Goal: Task Accomplishment & Management: Manage account settings

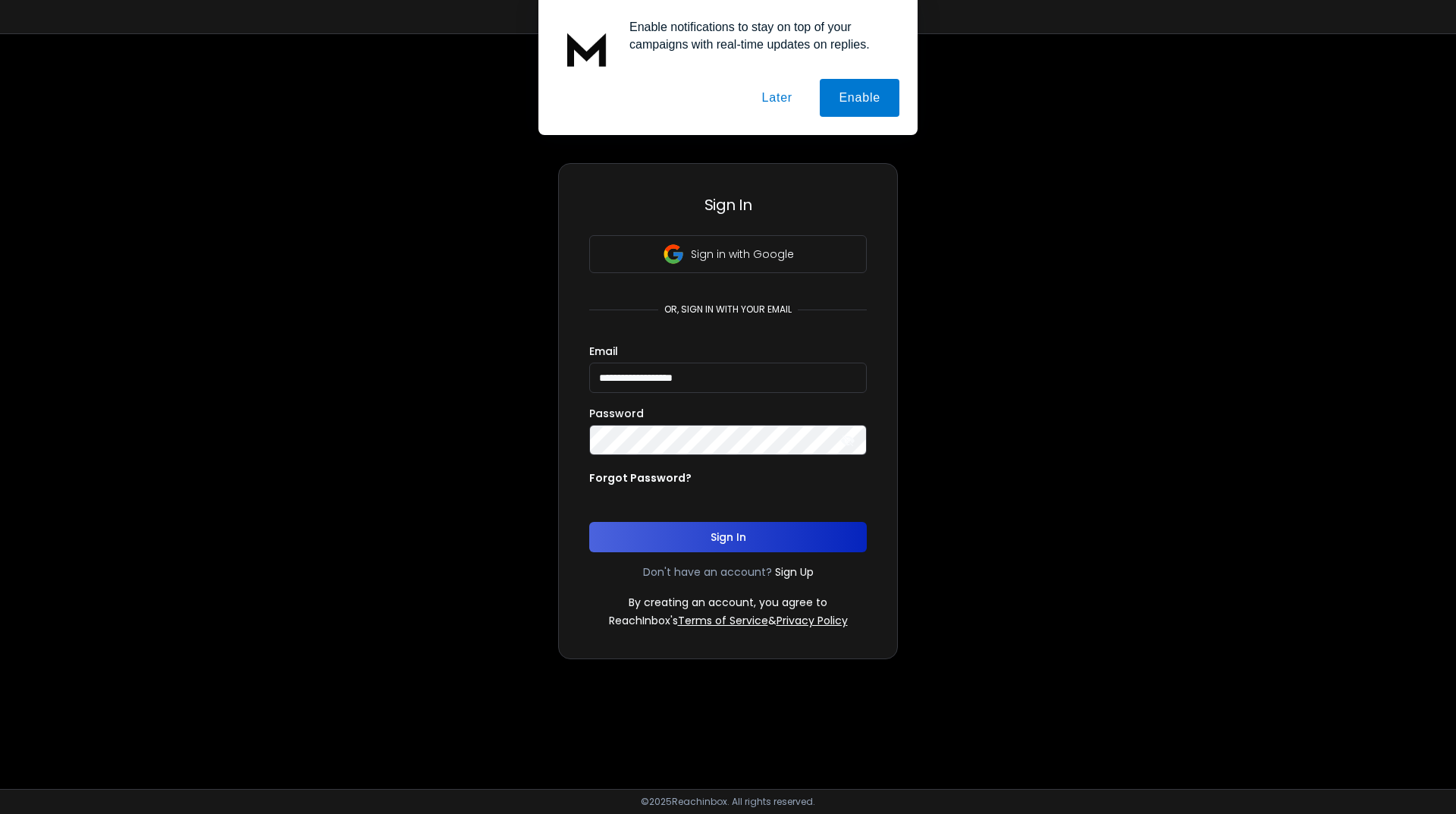
click at [692, 533] on button "Sign In" at bounding box center [728, 537] width 278 height 31
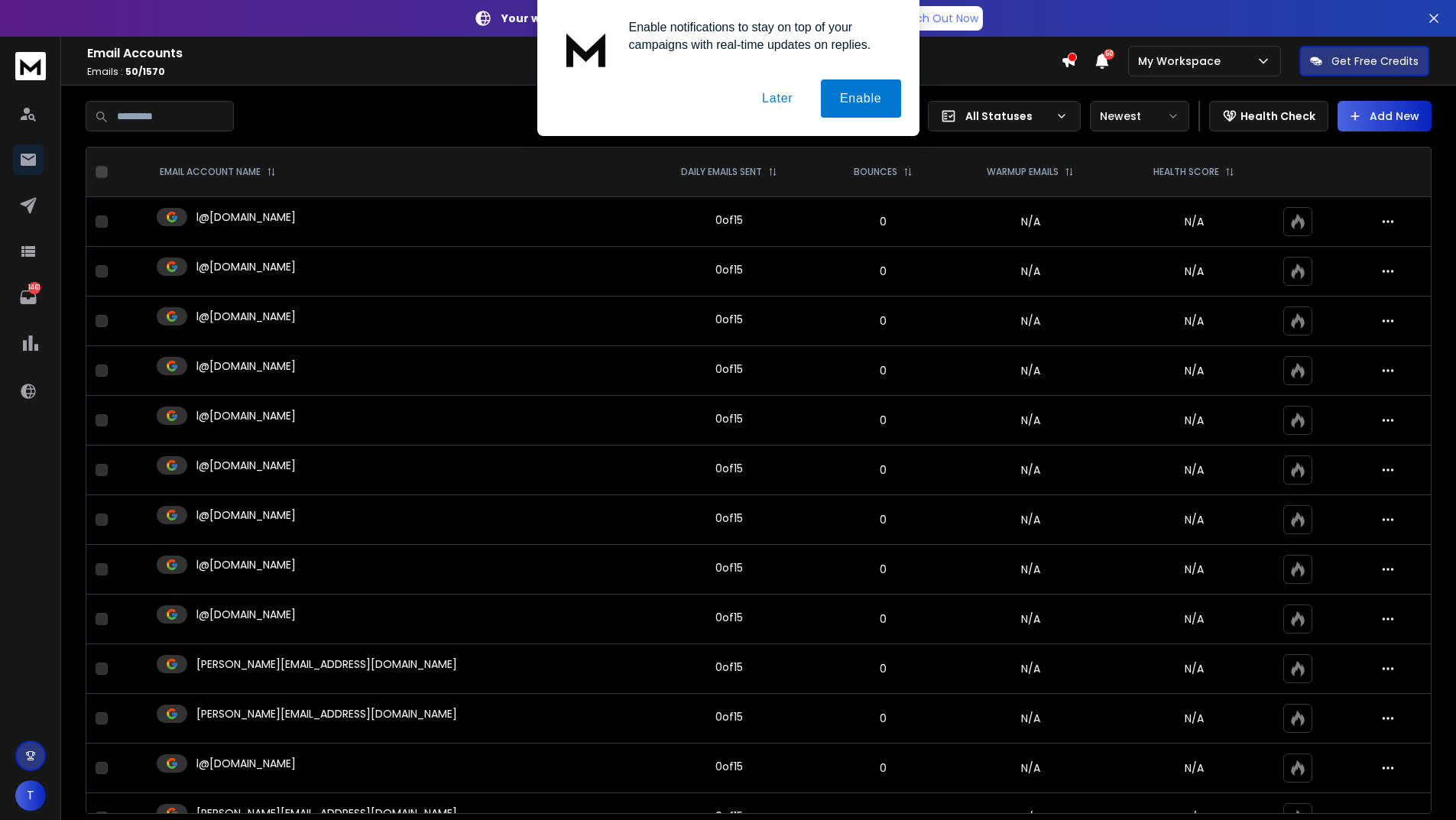
click at [782, 103] on button "Later" at bounding box center [777, 98] width 69 height 38
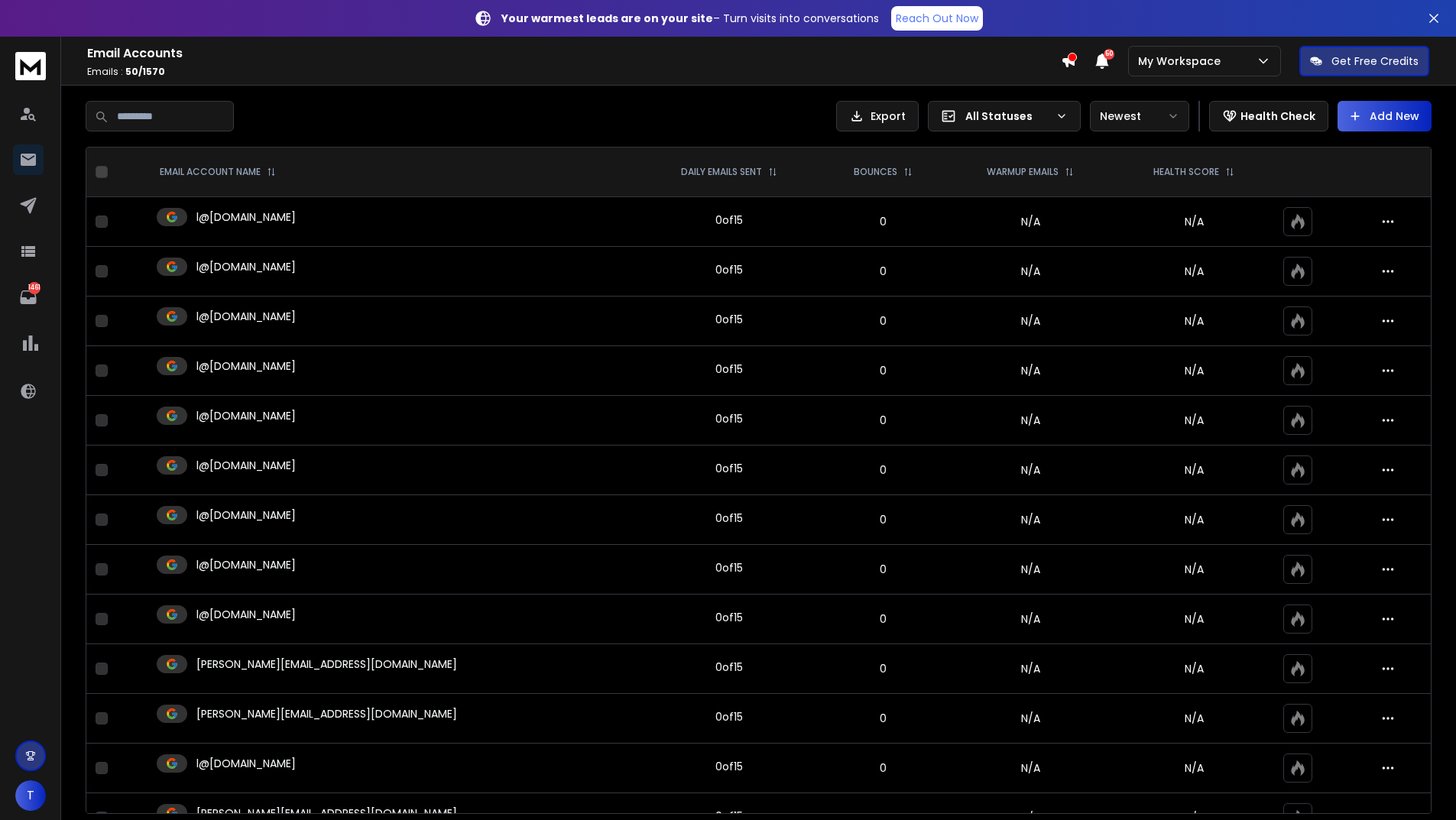
click at [1380, 125] on button "Add New" at bounding box center [1384, 116] width 94 height 31
click at [1368, 128] on button "Add New" at bounding box center [1384, 116] width 94 height 31
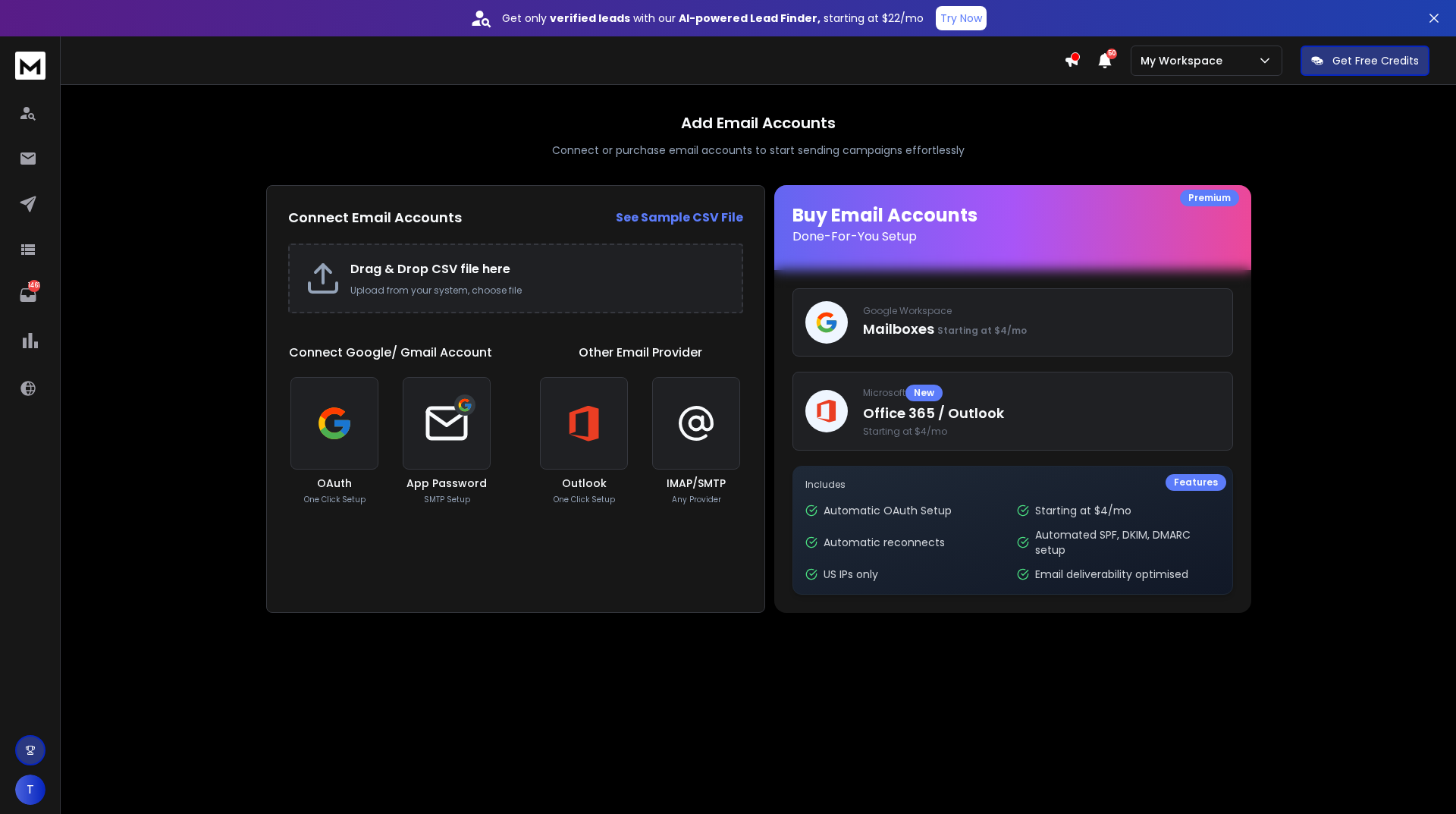
click at [349, 421] on icon at bounding box center [342, 428] width 16 height 15
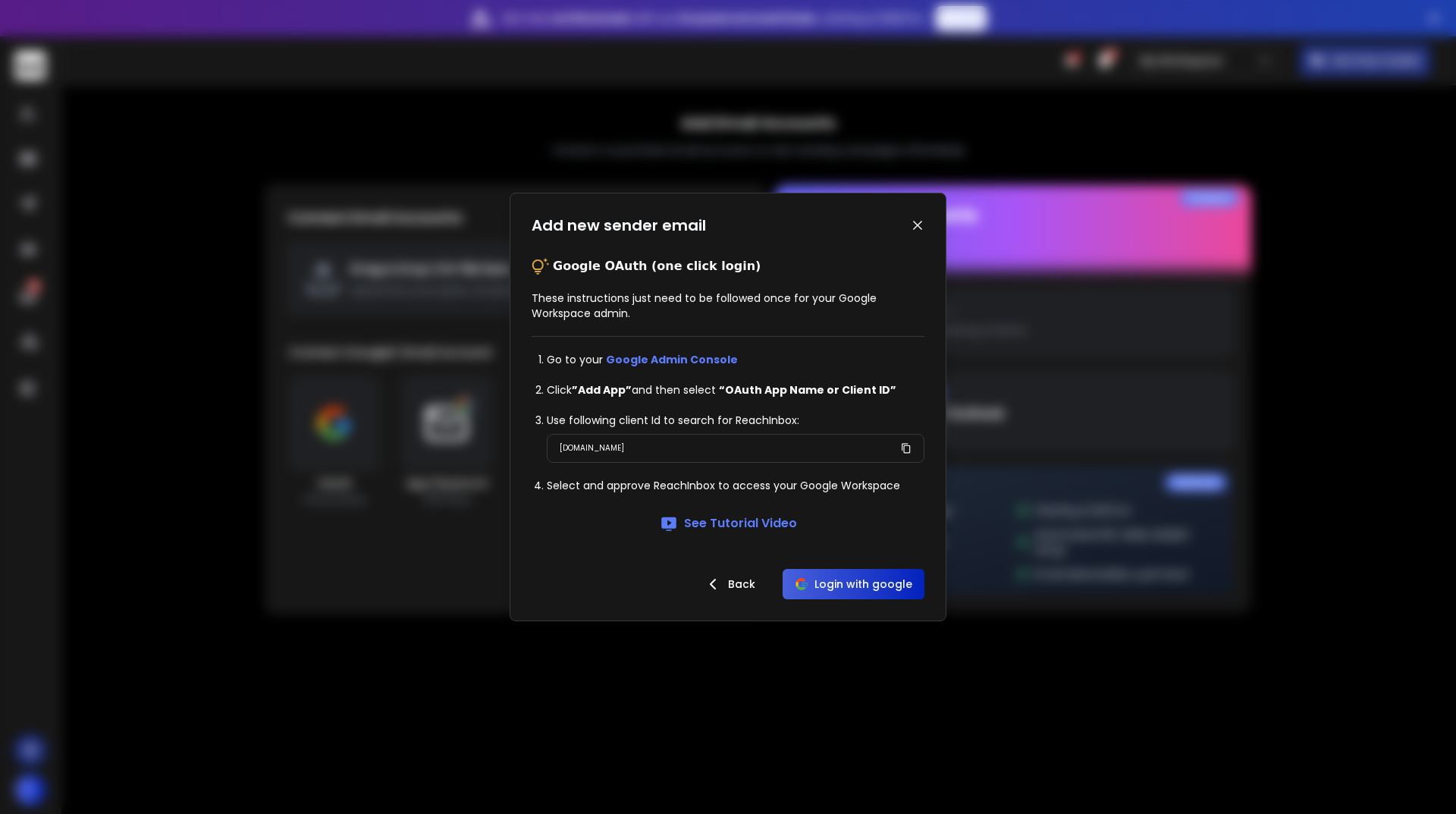
drag, startPoint x: 865, startPoint y: 576, endPoint x: 871, endPoint y: 588, distance: 13.4
click at [866, 576] on button "Login with google" at bounding box center [854, 585] width 142 height 31
click at [844, 593] on button "Login with google" at bounding box center [854, 585] width 142 height 31
click at [885, 598] on button "Login with google" at bounding box center [854, 585] width 142 height 31
drag, startPoint x: 964, startPoint y: 748, endPoint x: 860, endPoint y: 665, distance: 133.1
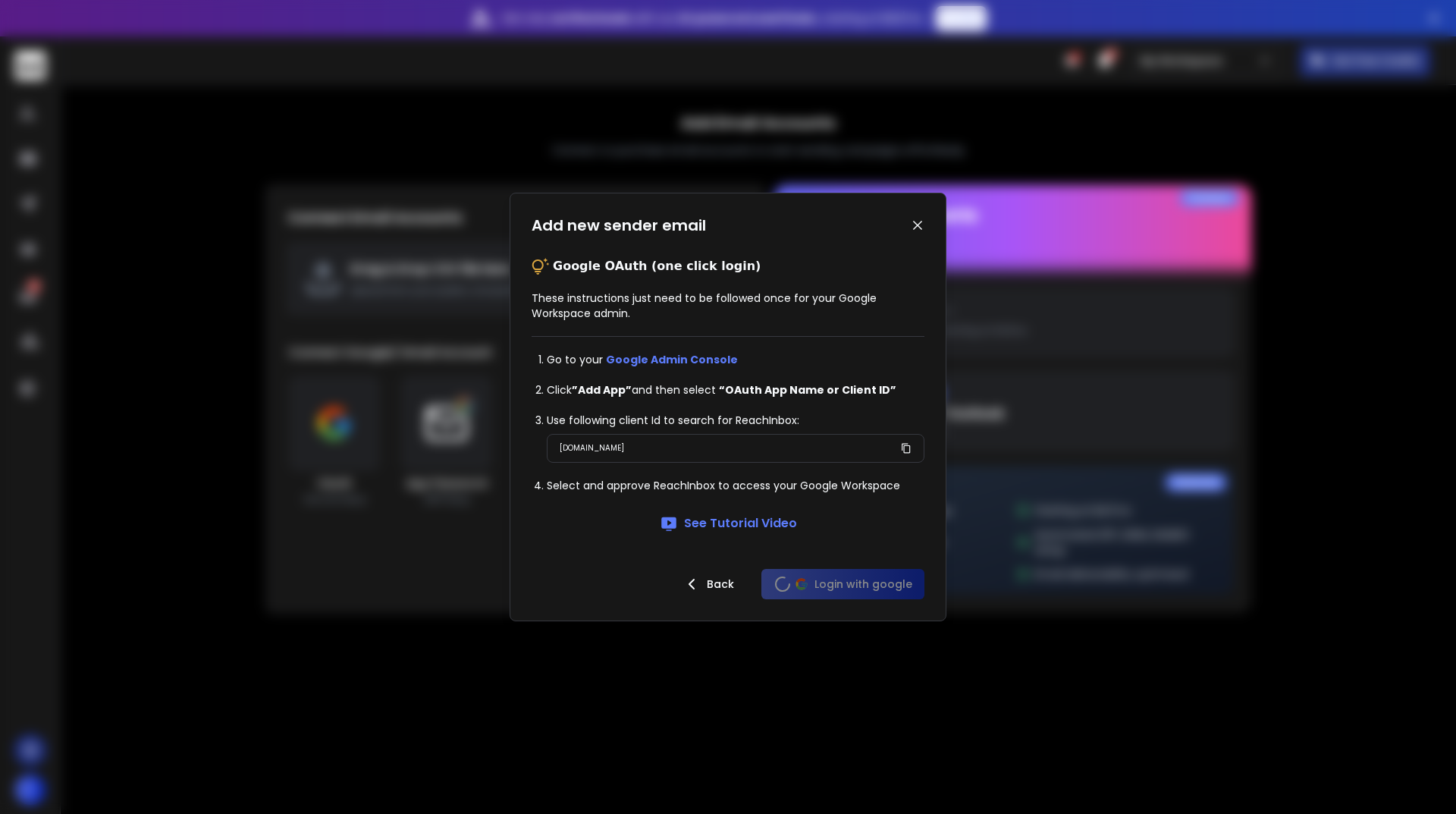
click at [964, 748] on div "Add new sender email Google OAuth (one click login) These instructions just nee…" at bounding box center [728, 407] width 1456 height 814
click at [1113, 788] on div "Add new sender email Google OAuth (one click login) These instructions just nee…" at bounding box center [728, 407] width 1456 height 814
drag, startPoint x: 853, startPoint y: 597, endPoint x: 860, endPoint y: 591, distance: 9.2
click at [853, 596] on button "Login with google" at bounding box center [854, 585] width 142 height 31
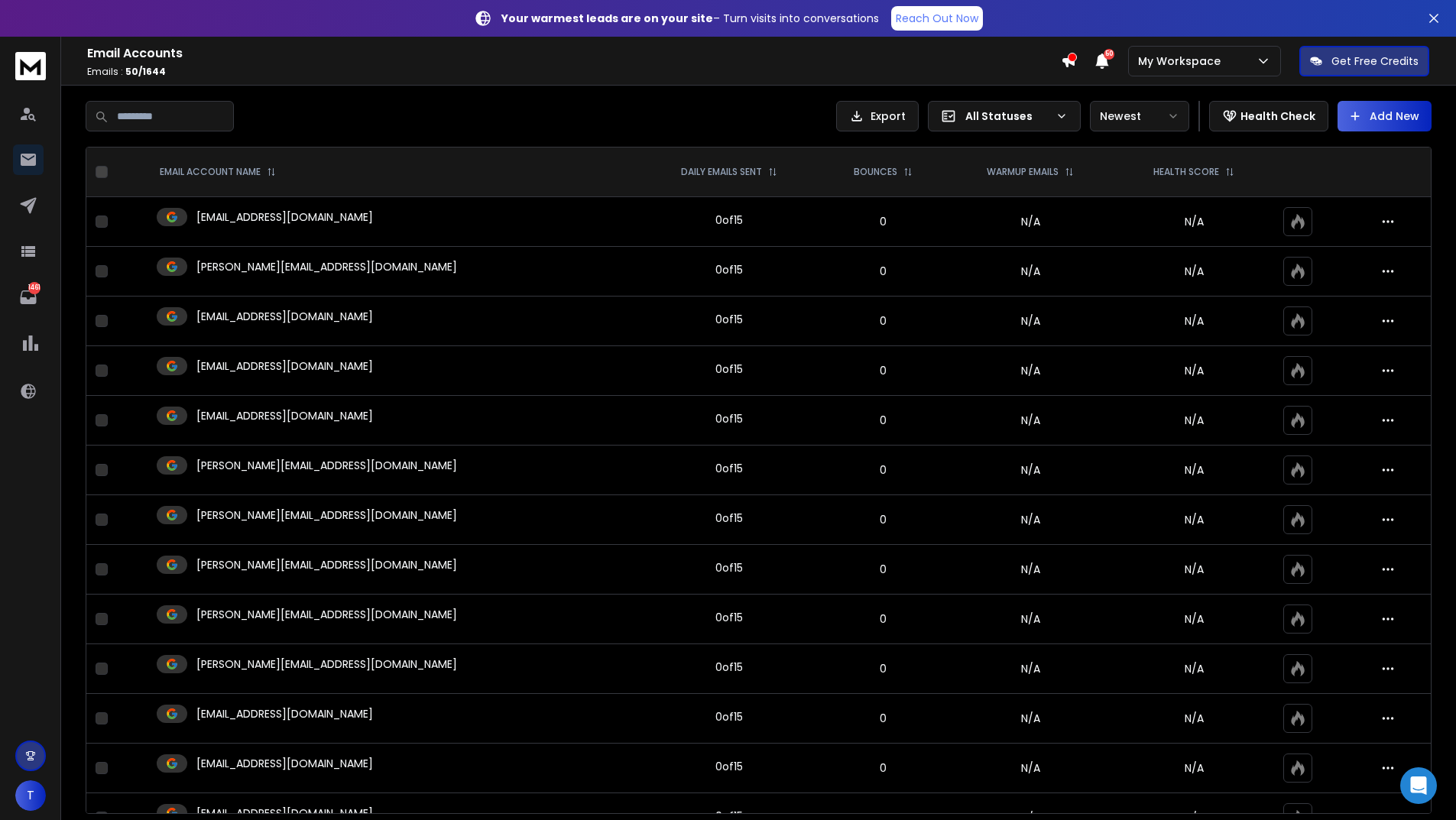
click at [1403, 111] on button "Add New" at bounding box center [1384, 116] width 94 height 31
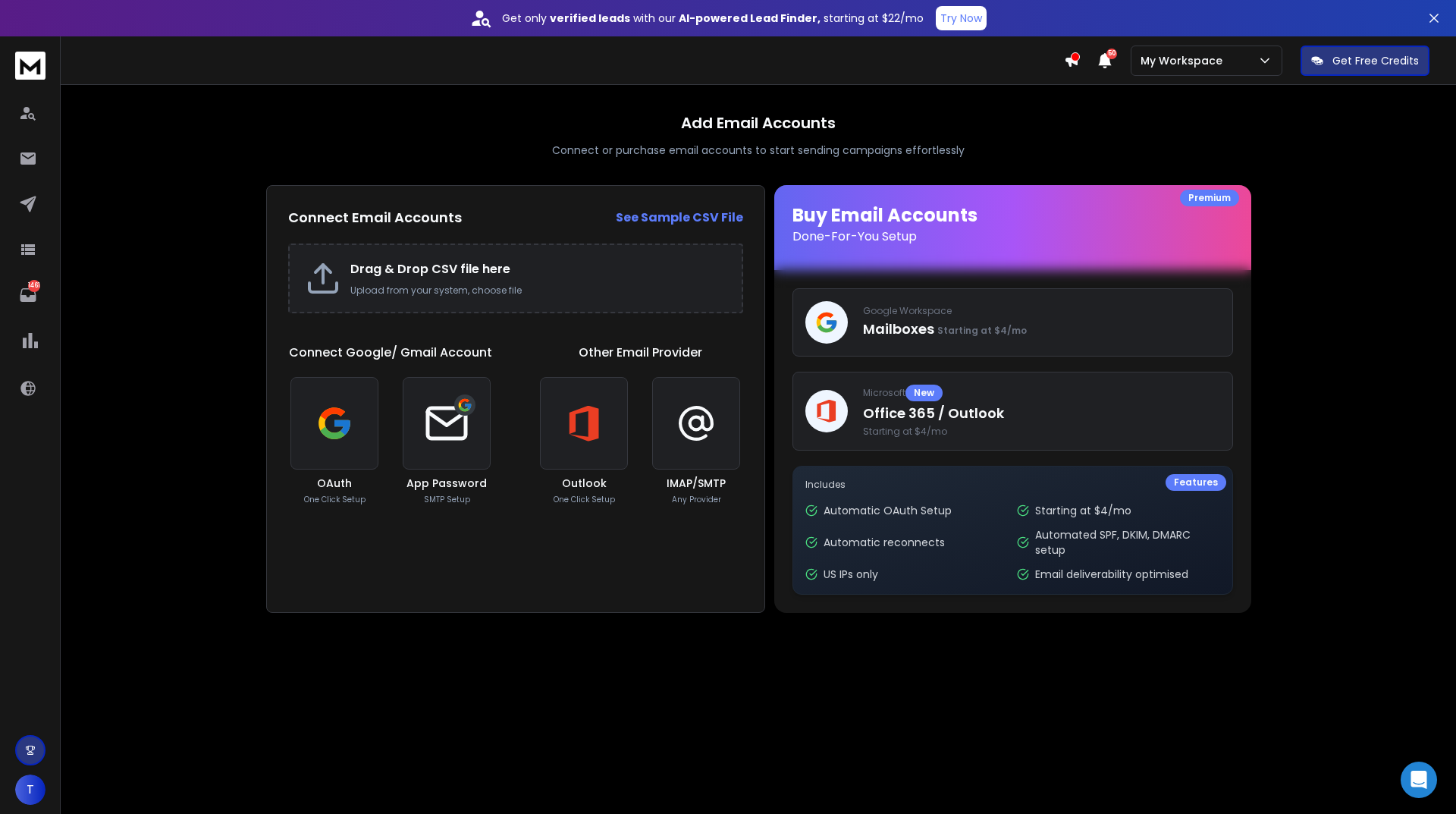
click at [347, 431] on icon at bounding box center [342, 428] width 16 height 15
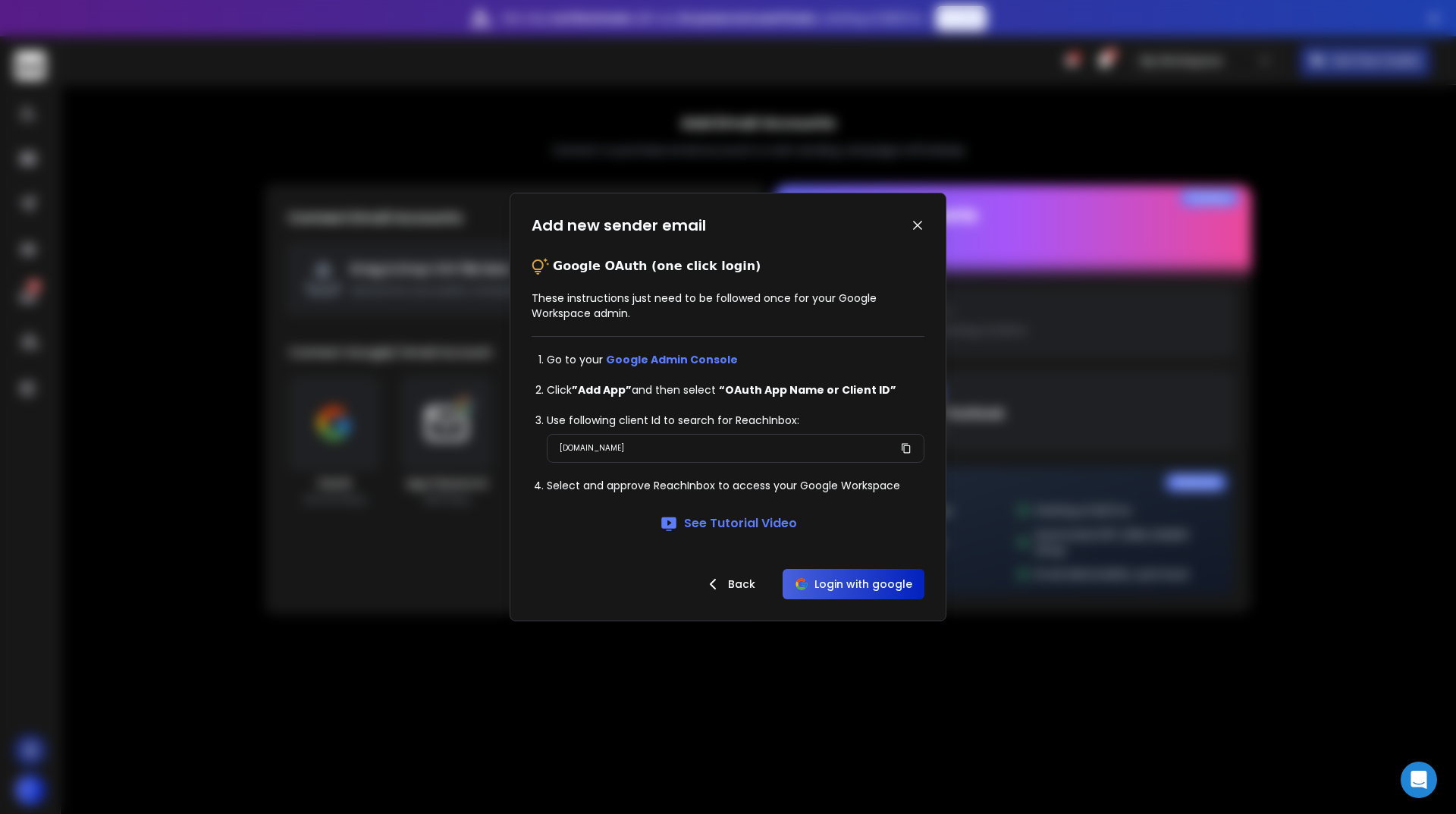
click at [867, 581] on button "Login with google" at bounding box center [854, 585] width 142 height 31
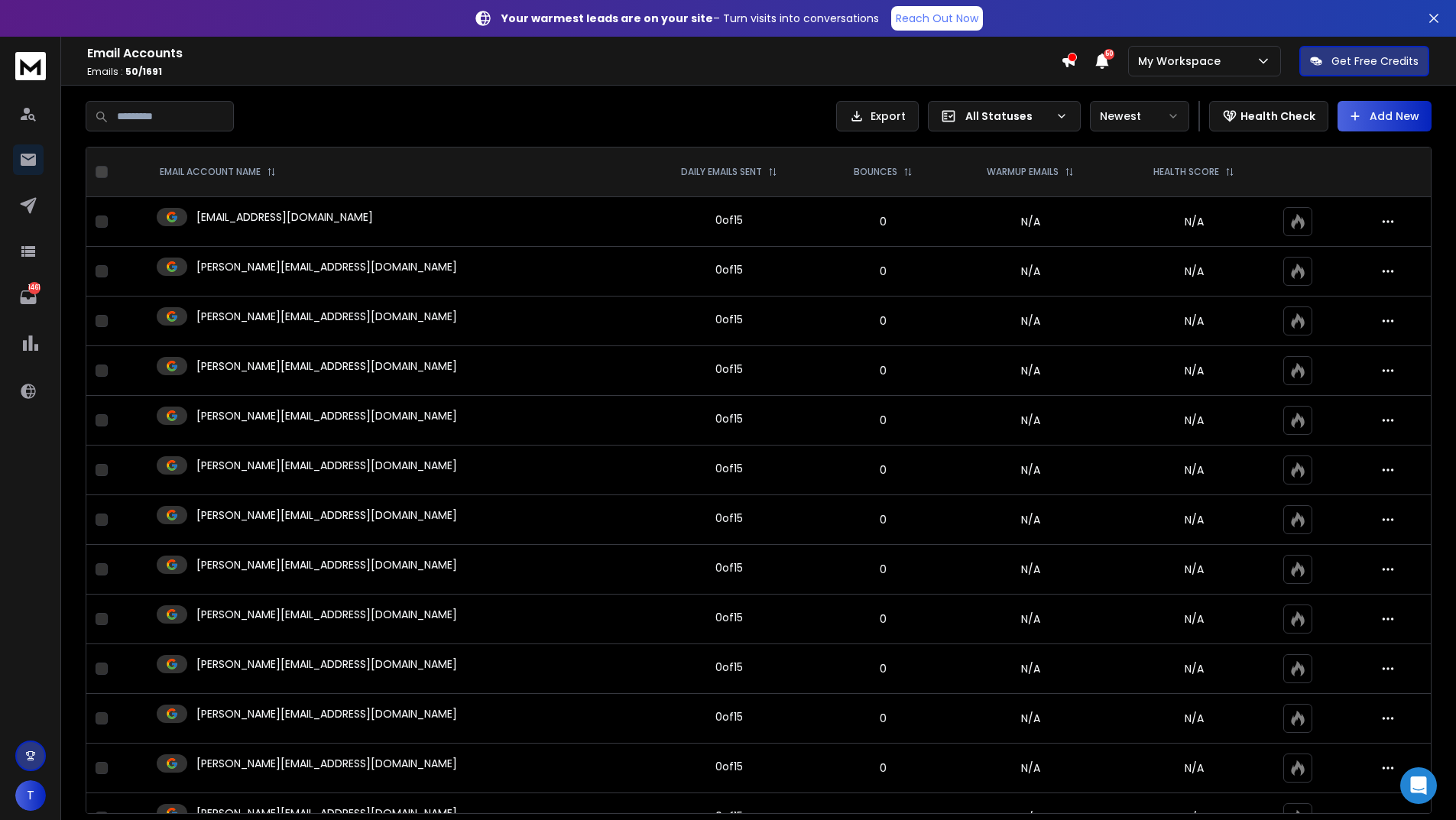
click at [1366, 112] on button "Add New" at bounding box center [1384, 116] width 94 height 31
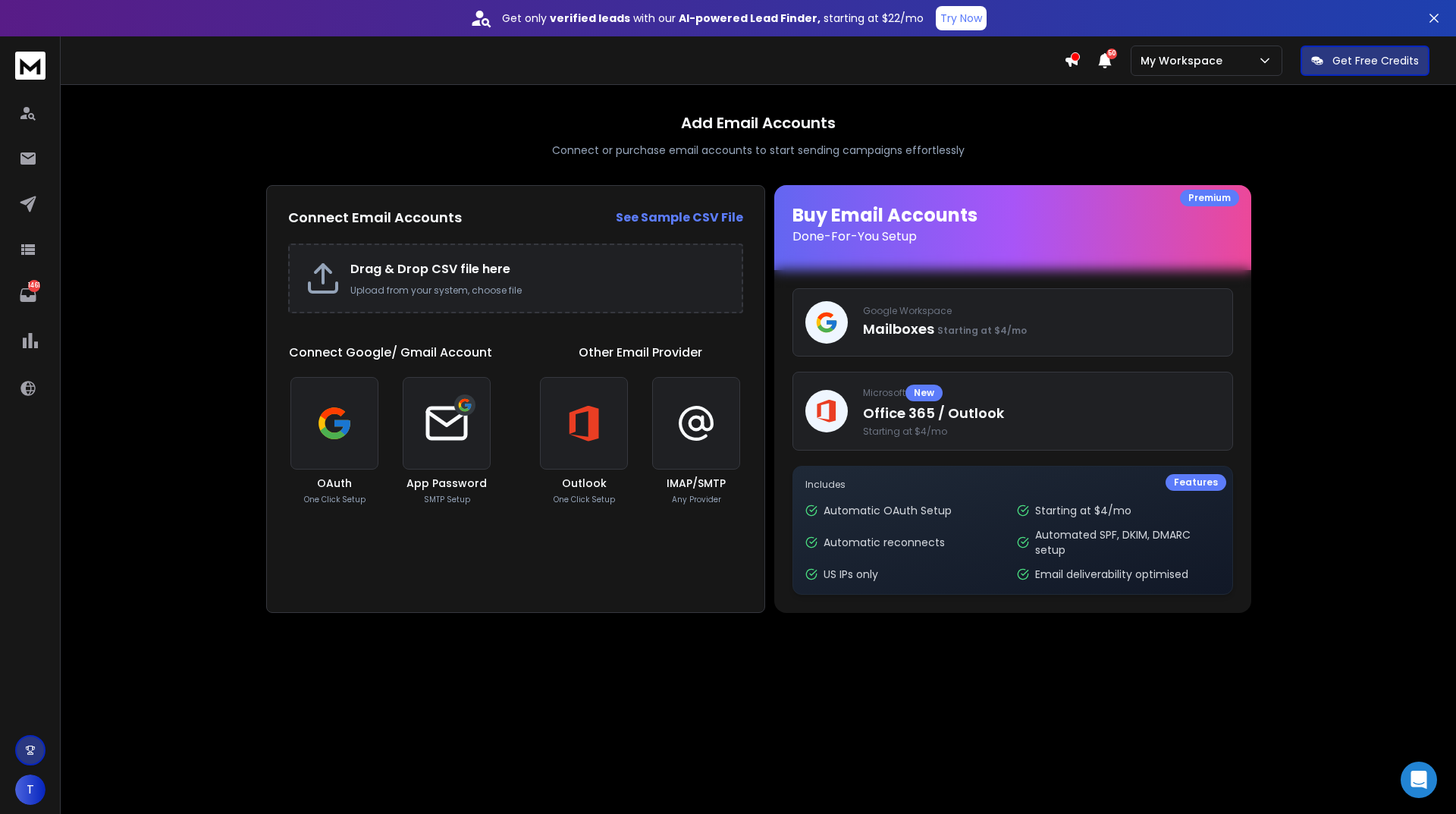
click at [358, 434] on div at bounding box center [334, 423] width 88 height 93
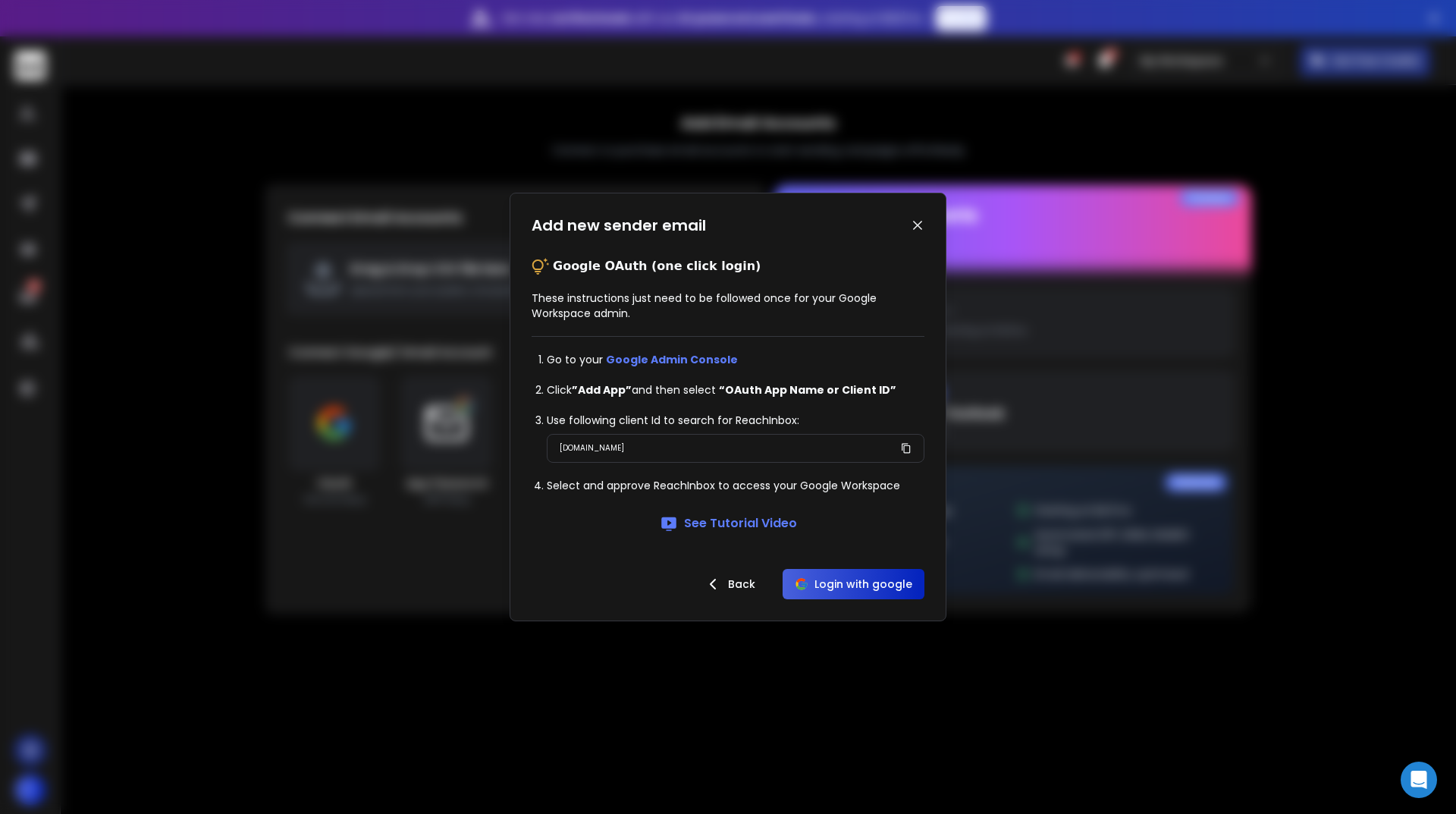
click at [816, 572] on button "Login with google" at bounding box center [854, 585] width 142 height 31
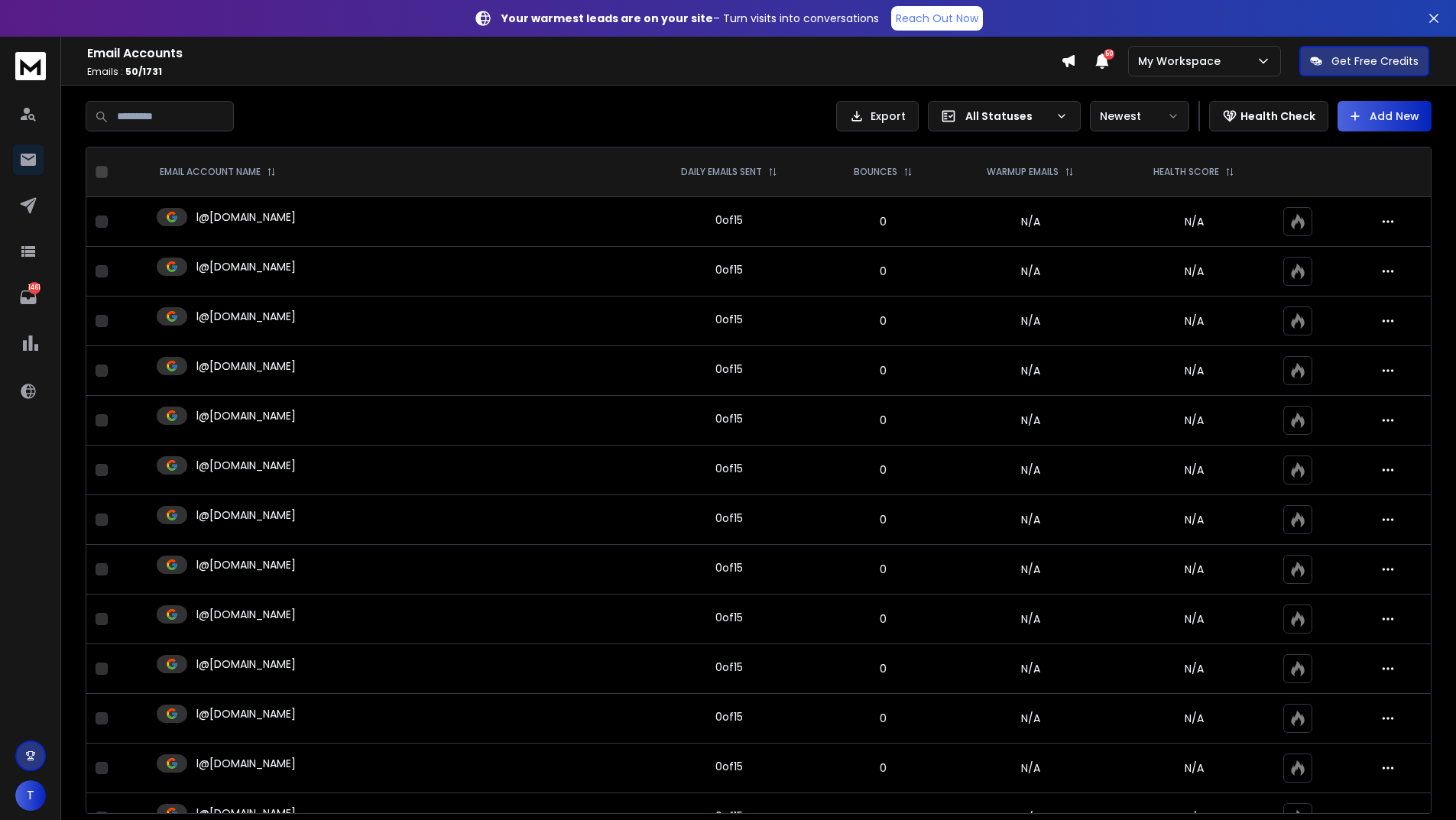
drag, startPoint x: 1372, startPoint y: 118, endPoint x: 1273, endPoint y: 302, distance: 208.9
click at [1372, 118] on button "Add New" at bounding box center [1384, 116] width 94 height 31
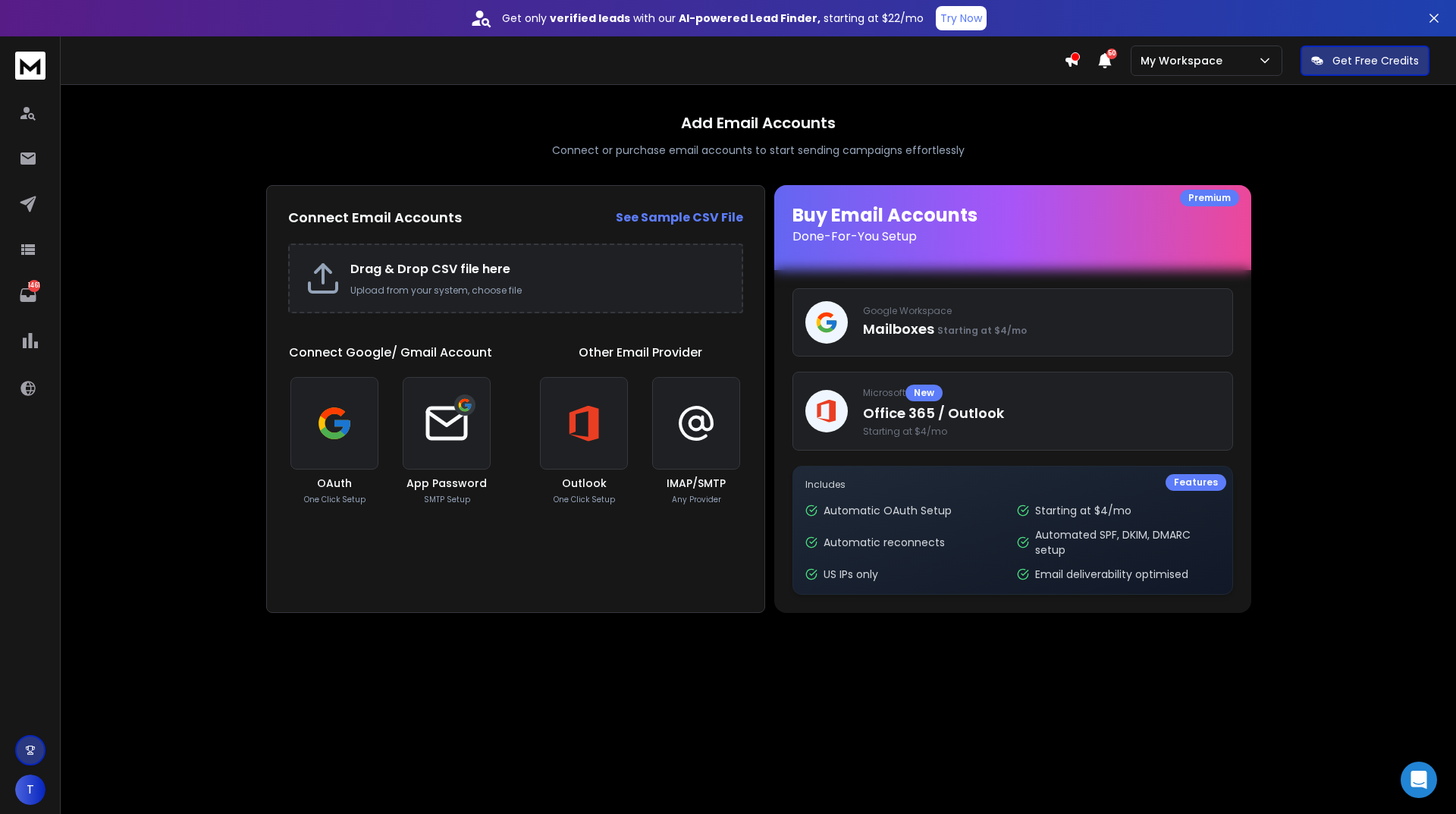
click at [345, 426] on icon at bounding box center [342, 428] width 16 height 15
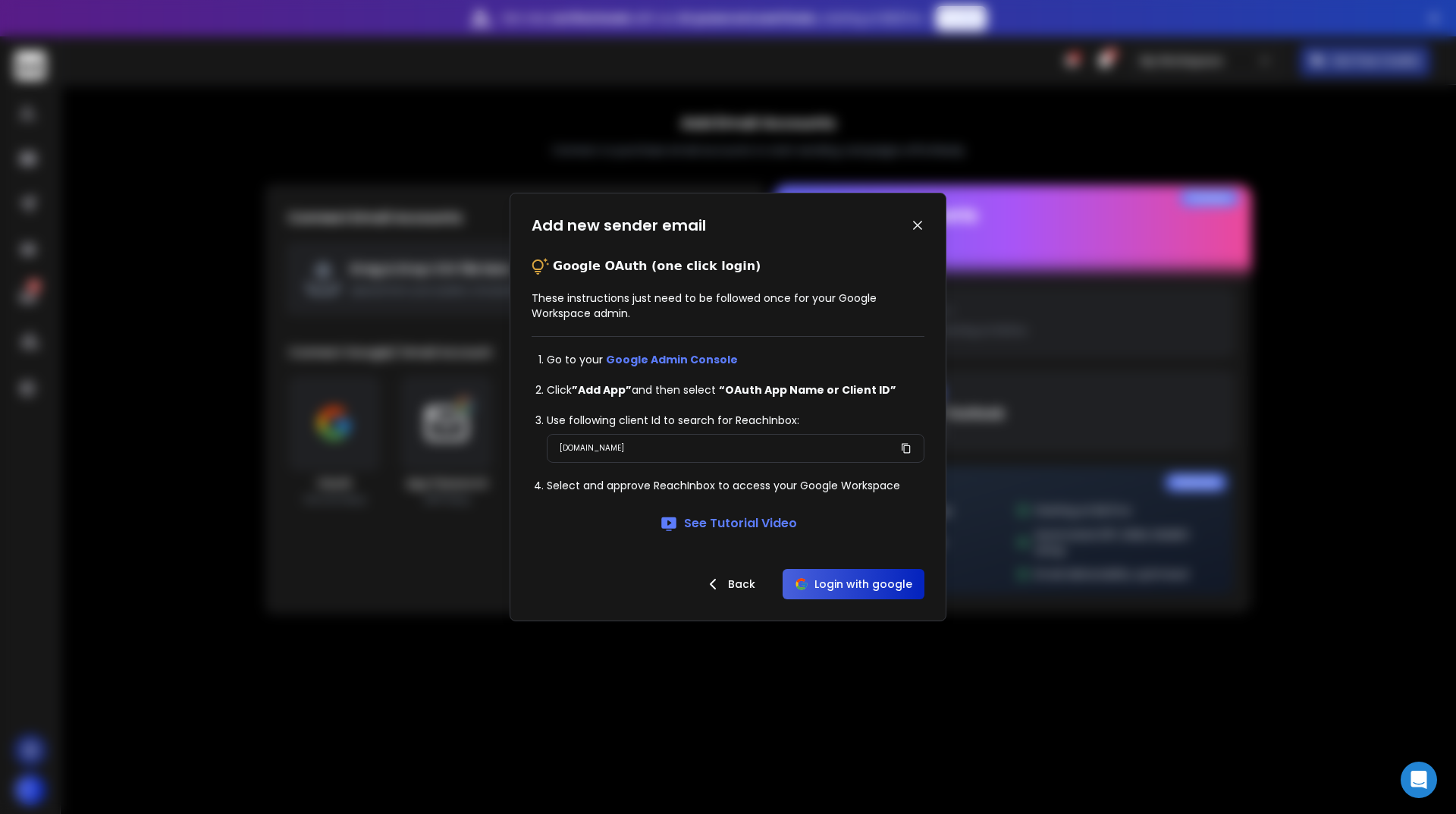
drag, startPoint x: 871, startPoint y: 581, endPoint x: 875, endPoint y: 630, distance: 49.2
click at [871, 581] on button "Login with google" at bounding box center [854, 585] width 142 height 31
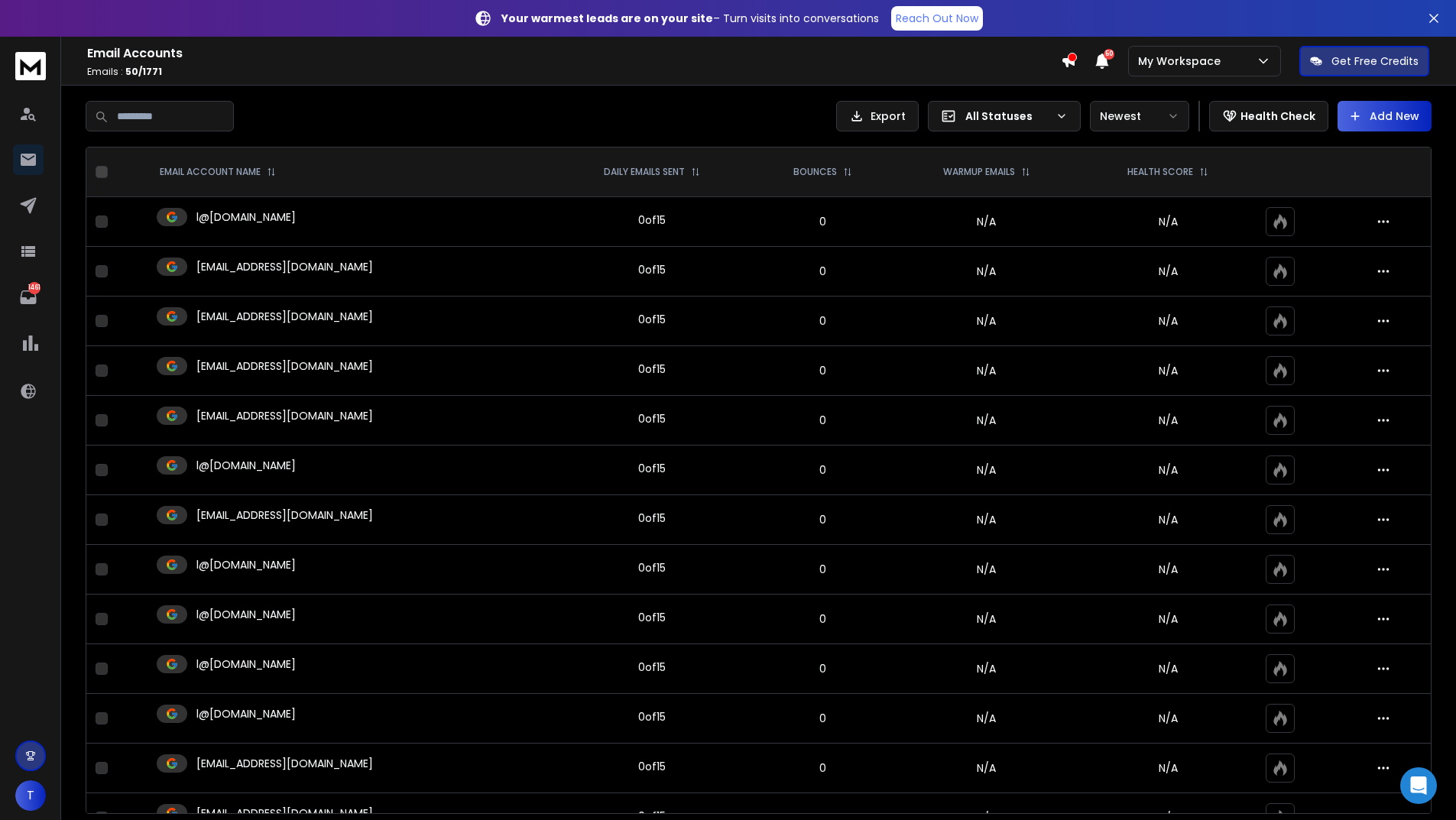
click at [1391, 121] on button "Add New" at bounding box center [1384, 116] width 94 height 31
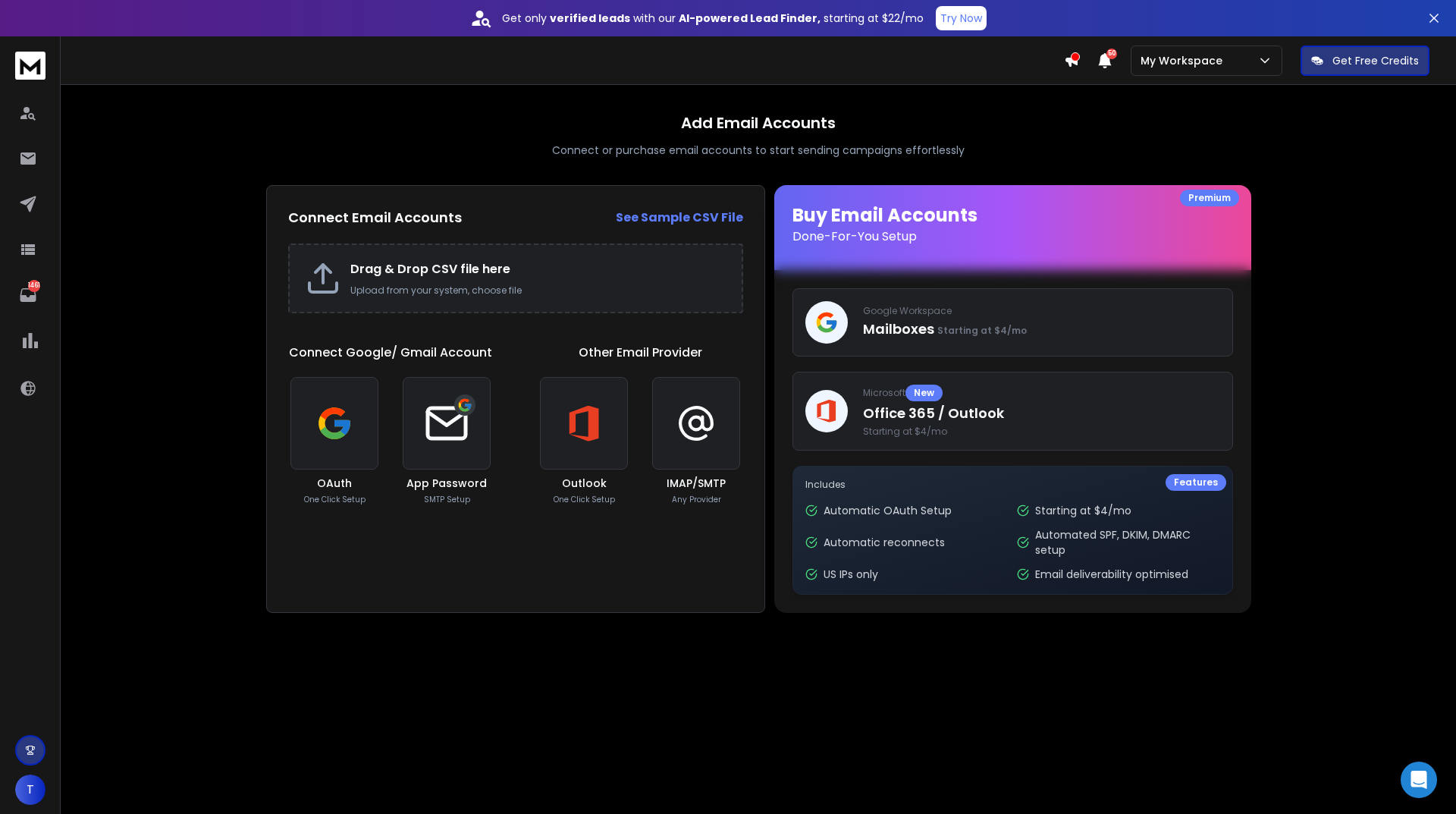
click at [336, 427] on icon at bounding box center [334, 423] width 38 height 45
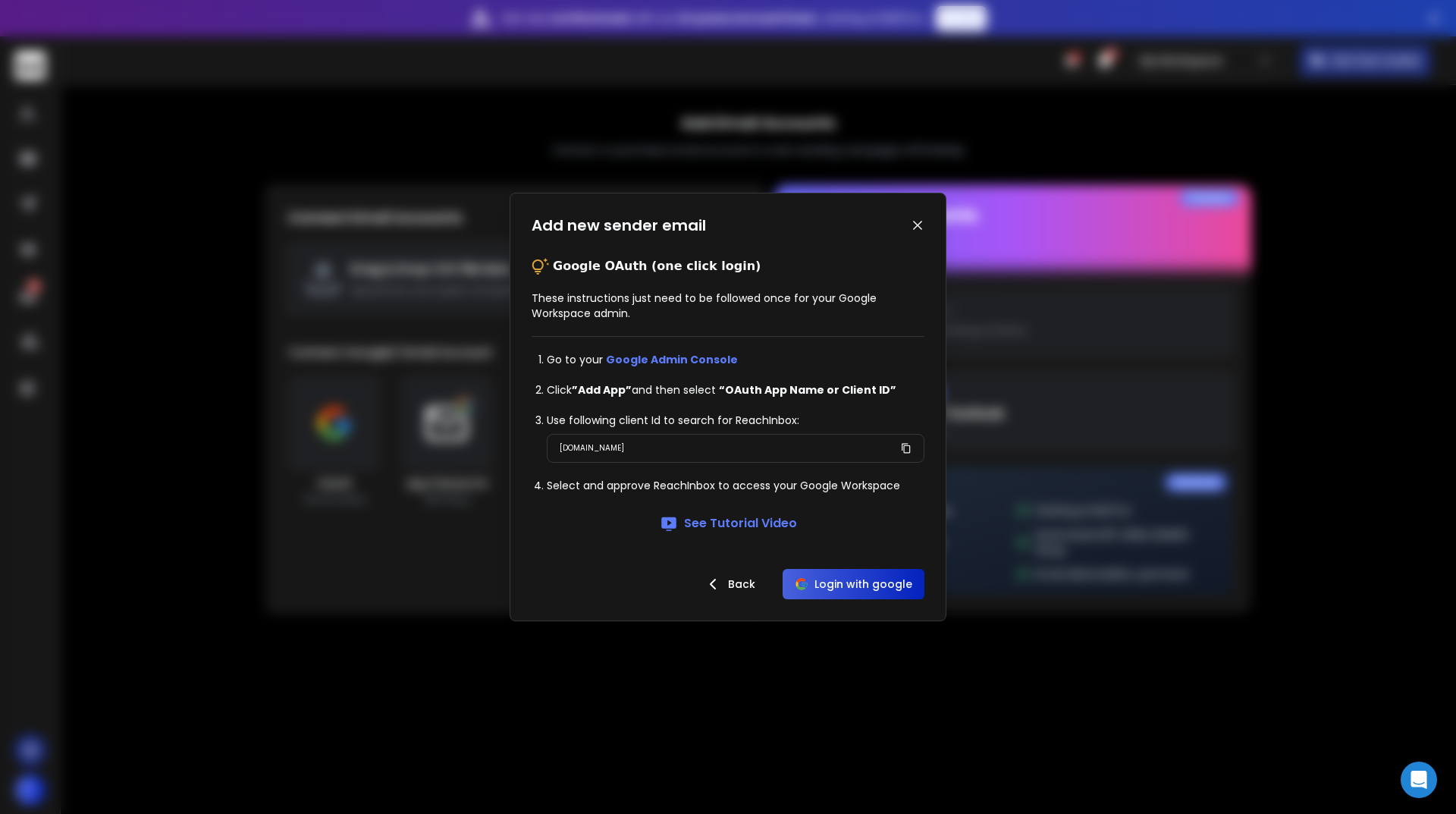
click at [825, 581] on button "Login with google" at bounding box center [854, 585] width 142 height 31
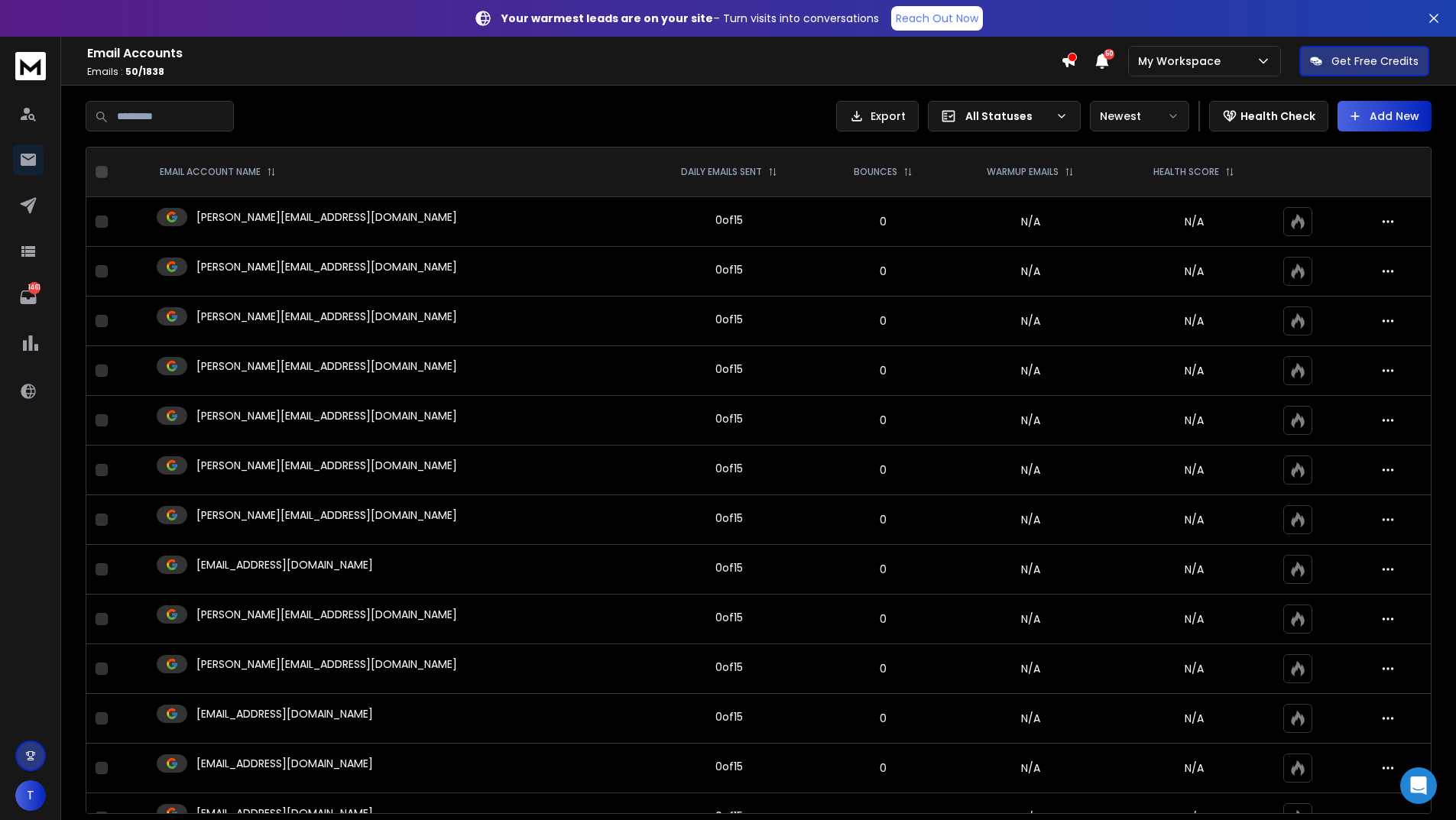
click at [1371, 107] on button "Add New" at bounding box center [1384, 116] width 94 height 31
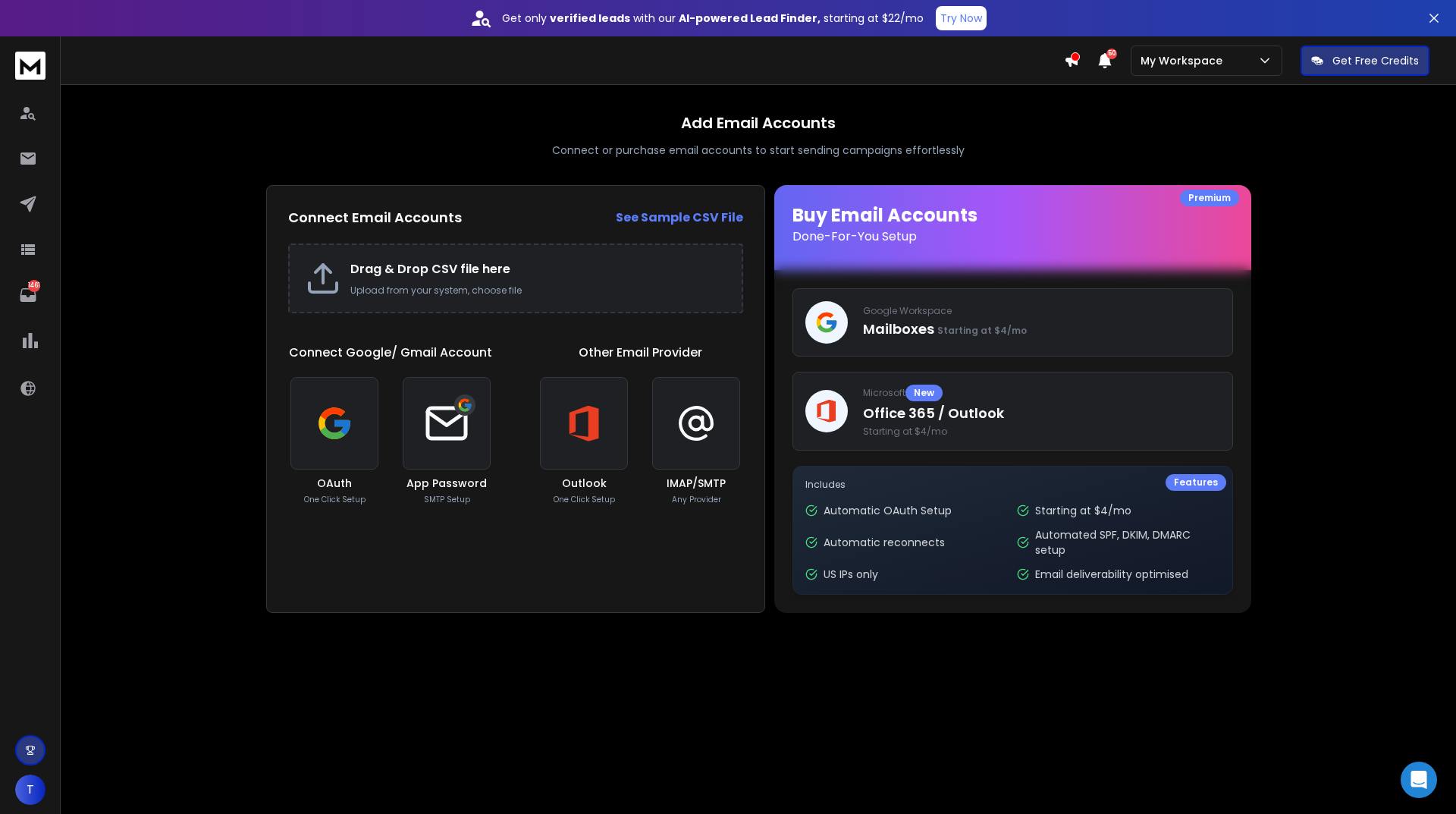
click at [341, 435] on icon at bounding box center [333, 433] width 25 height 13
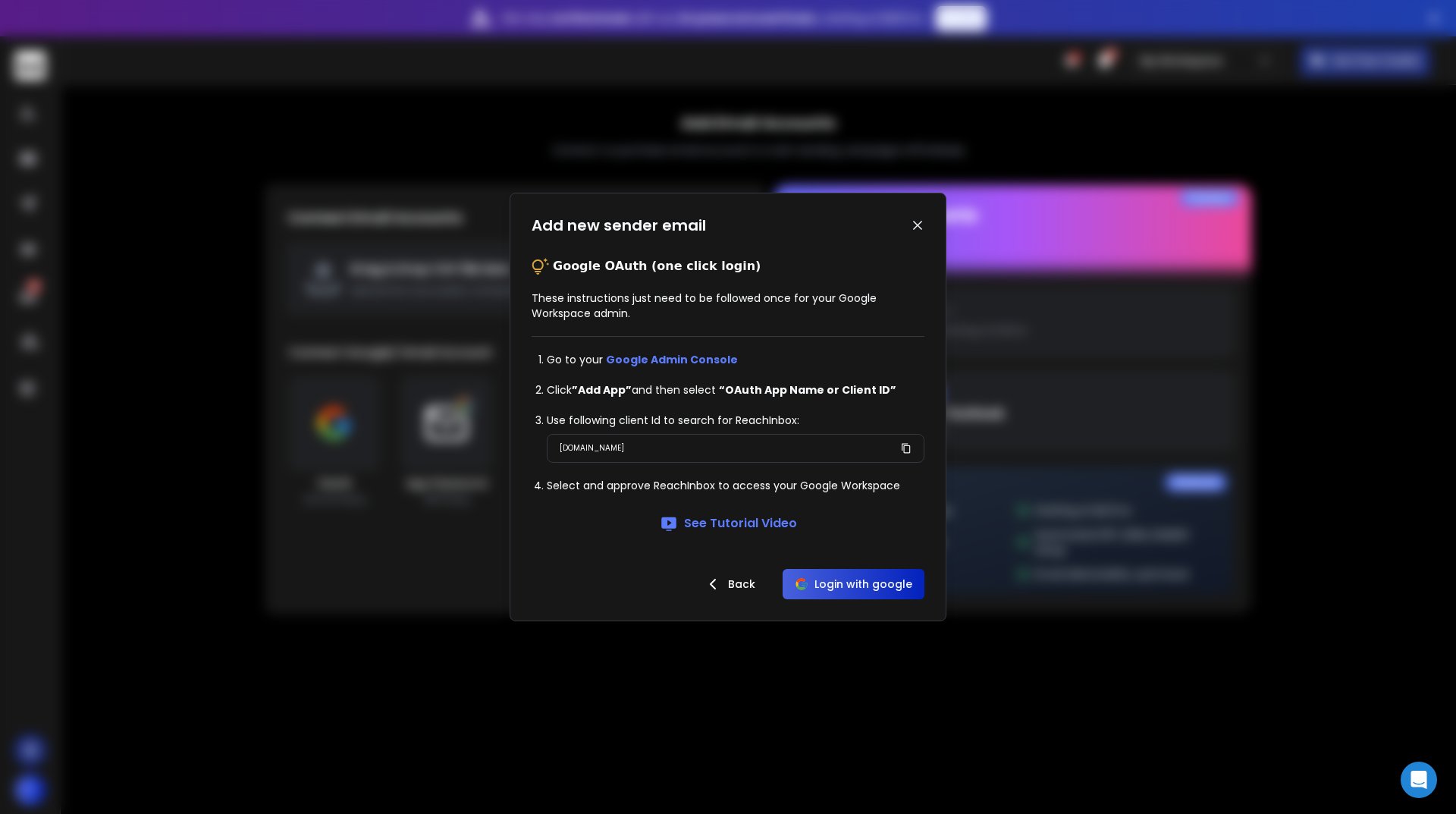
click at [835, 588] on button "Login with google" at bounding box center [854, 585] width 142 height 31
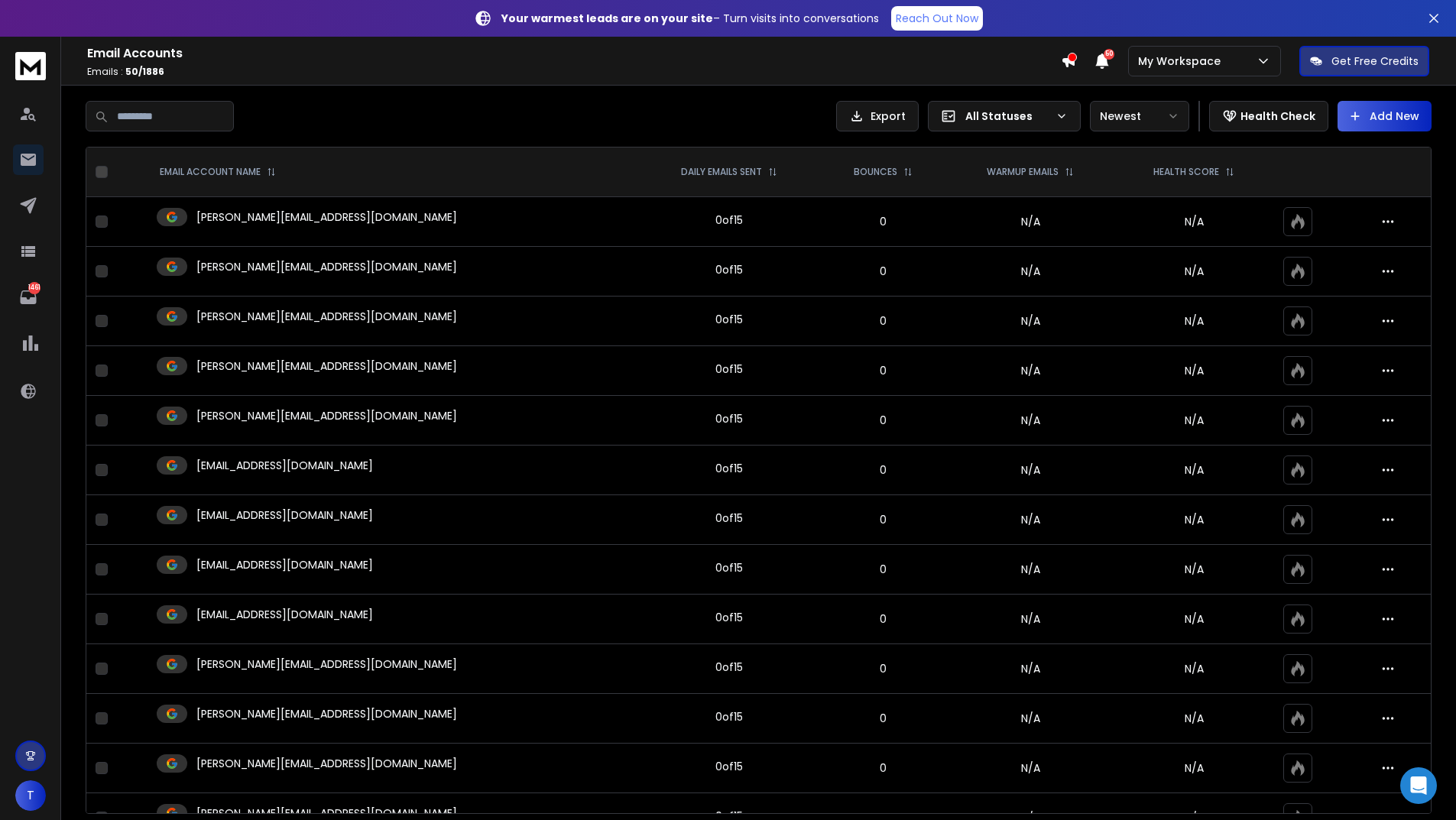
click at [1354, 121] on button "Add New" at bounding box center [1384, 116] width 94 height 31
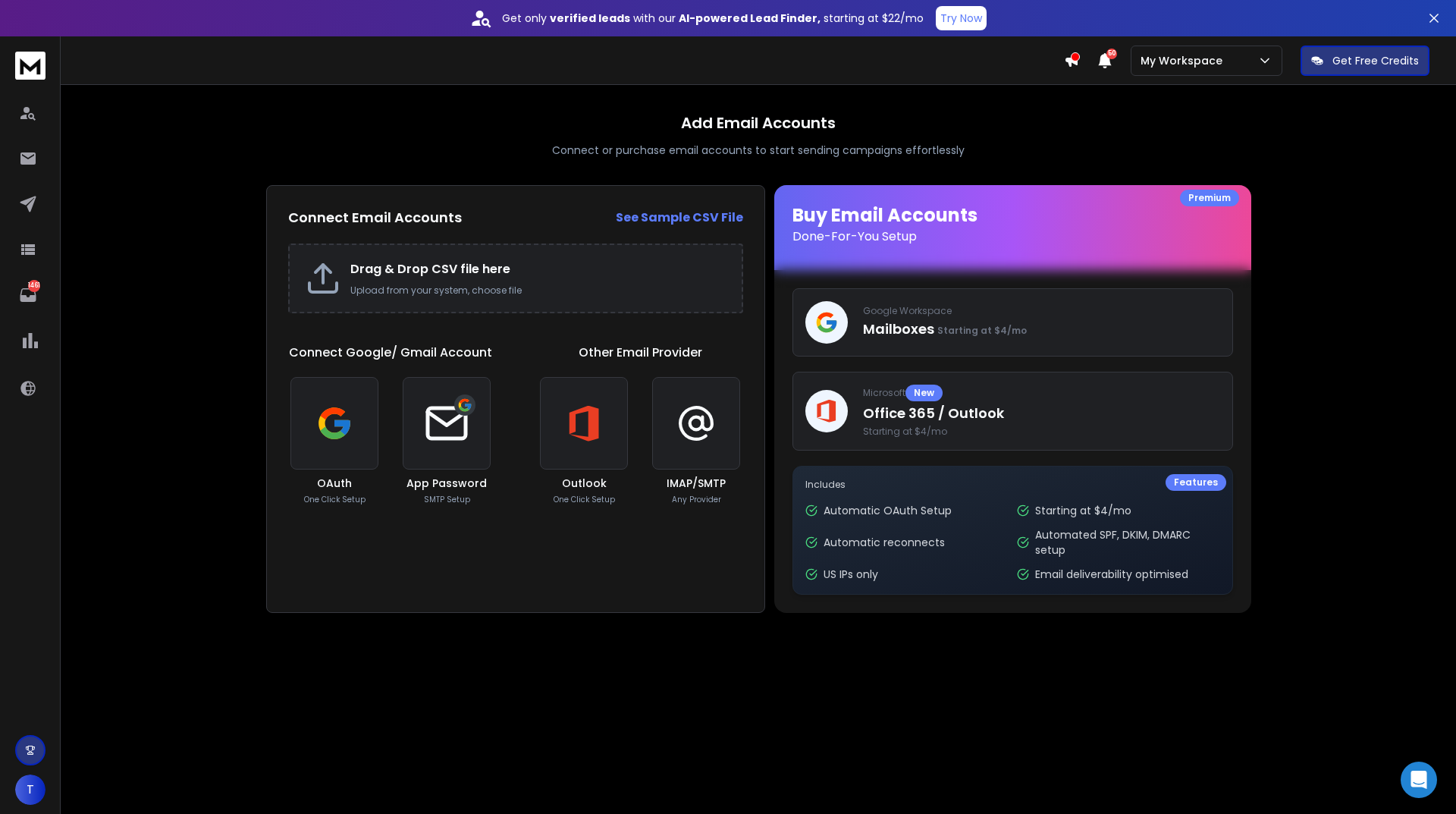
click at [293, 430] on div "OAuth One Click Setup App Password SMTP Setup" at bounding box center [391, 441] width 207 height 128
click at [327, 432] on icon at bounding box center [333, 433] width 25 height 13
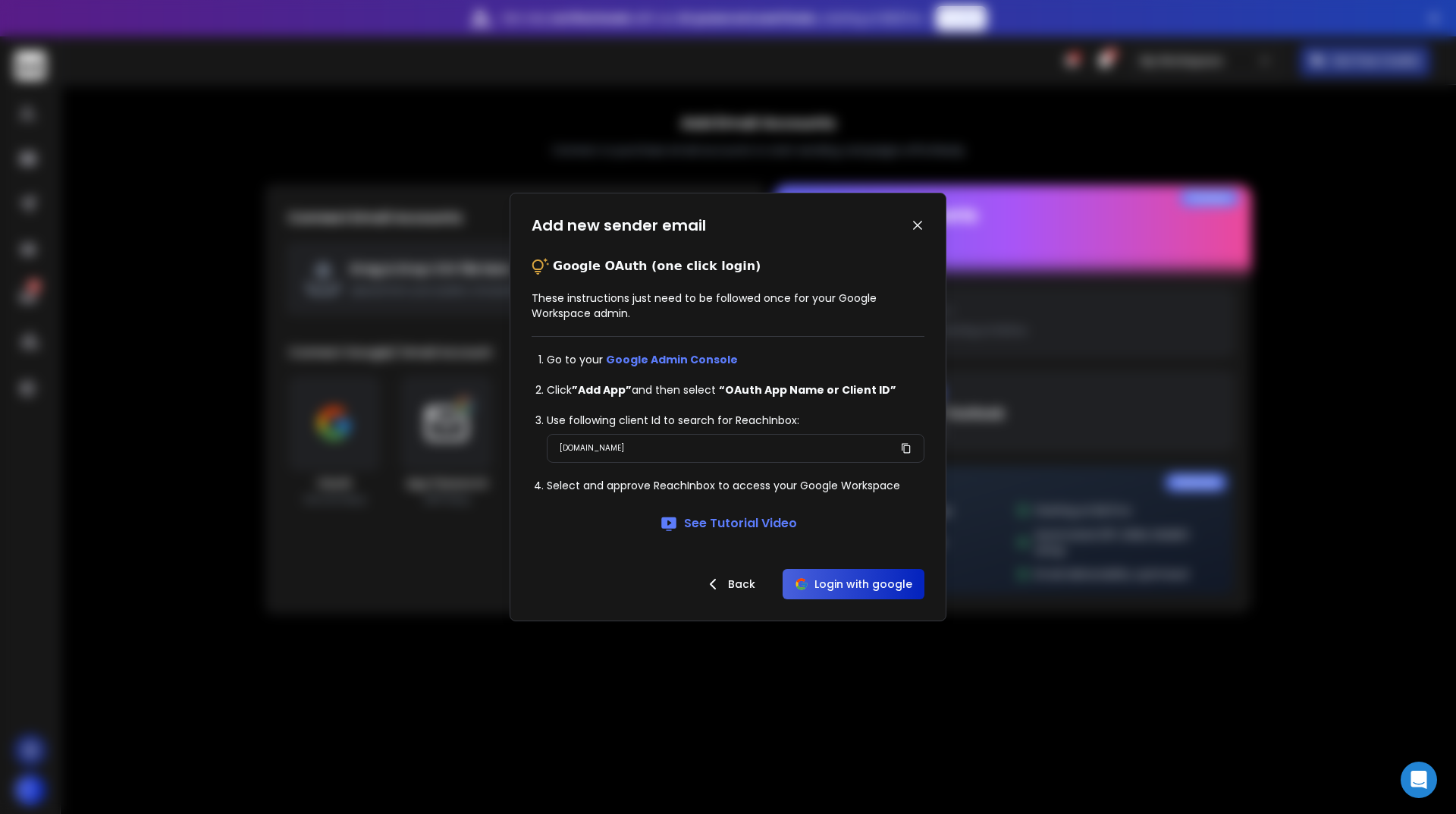
click at [826, 581] on button "Login with google" at bounding box center [854, 585] width 142 height 31
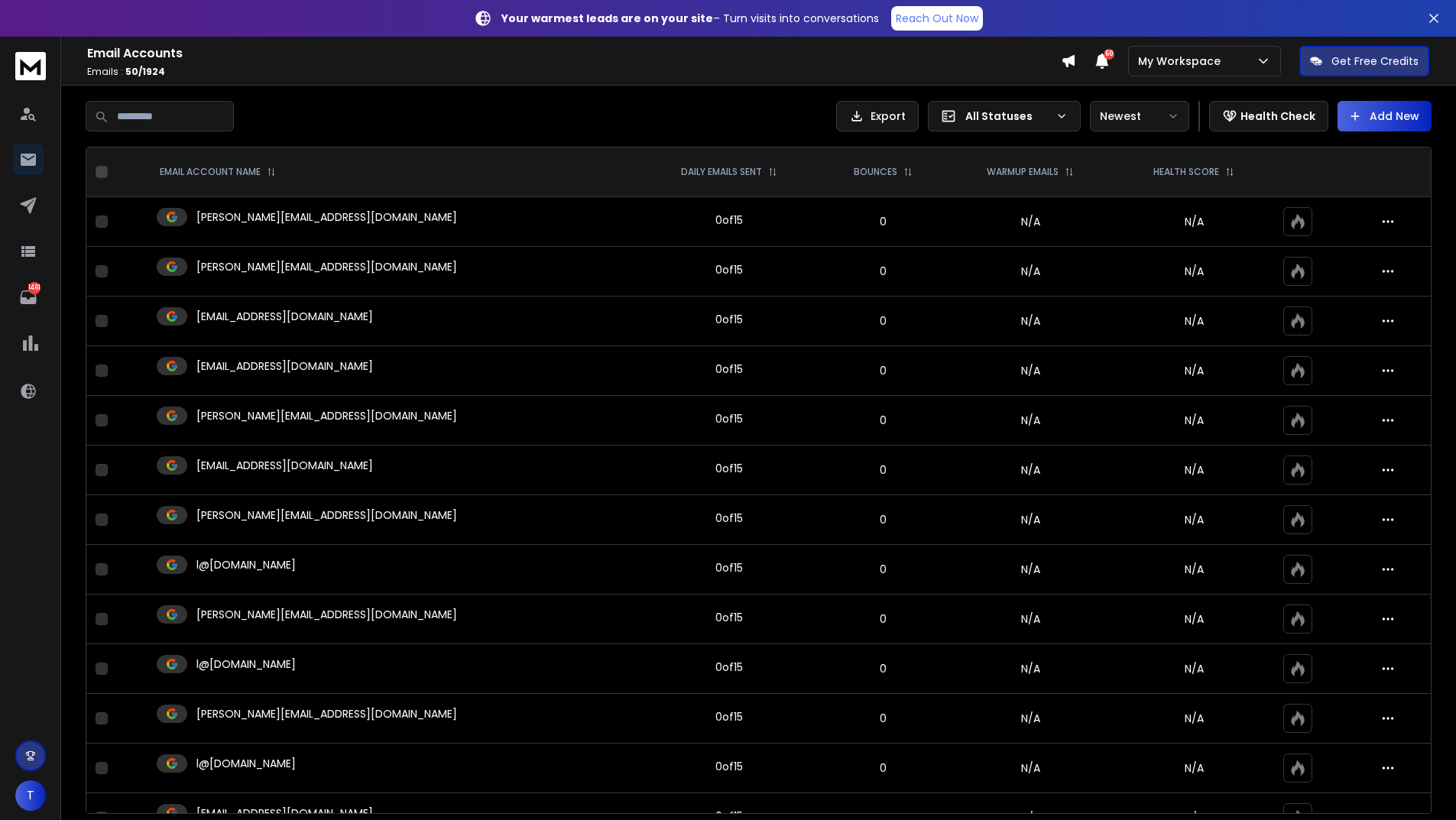
click at [1361, 116] on icon at bounding box center [1354, 116] width 11 height 11
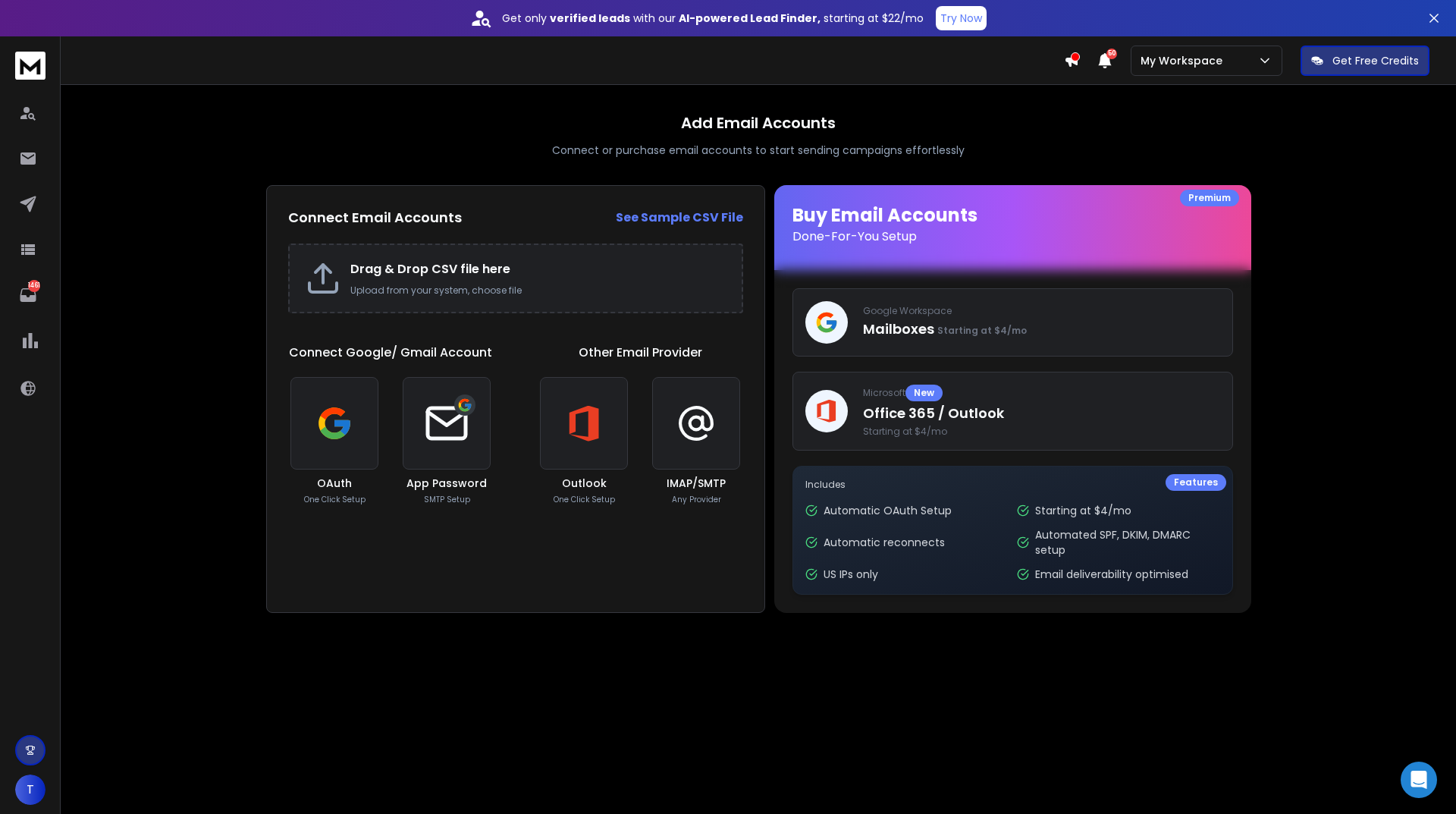
click at [340, 414] on icon at bounding box center [334, 423] width 38 height 45
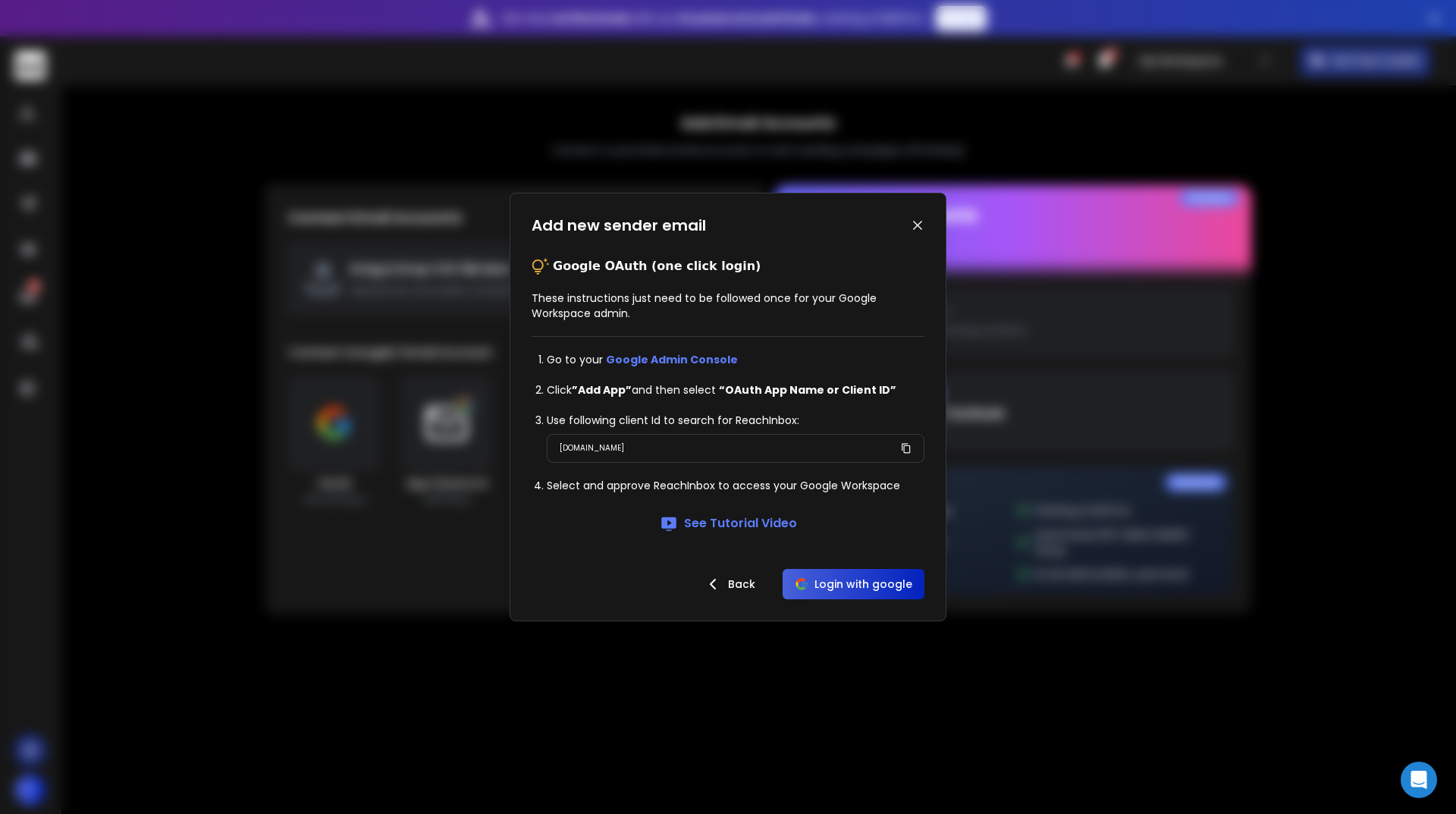
click at [868, 582] on button "Login with google" at bounding box center [854, 585] width 142 height 31
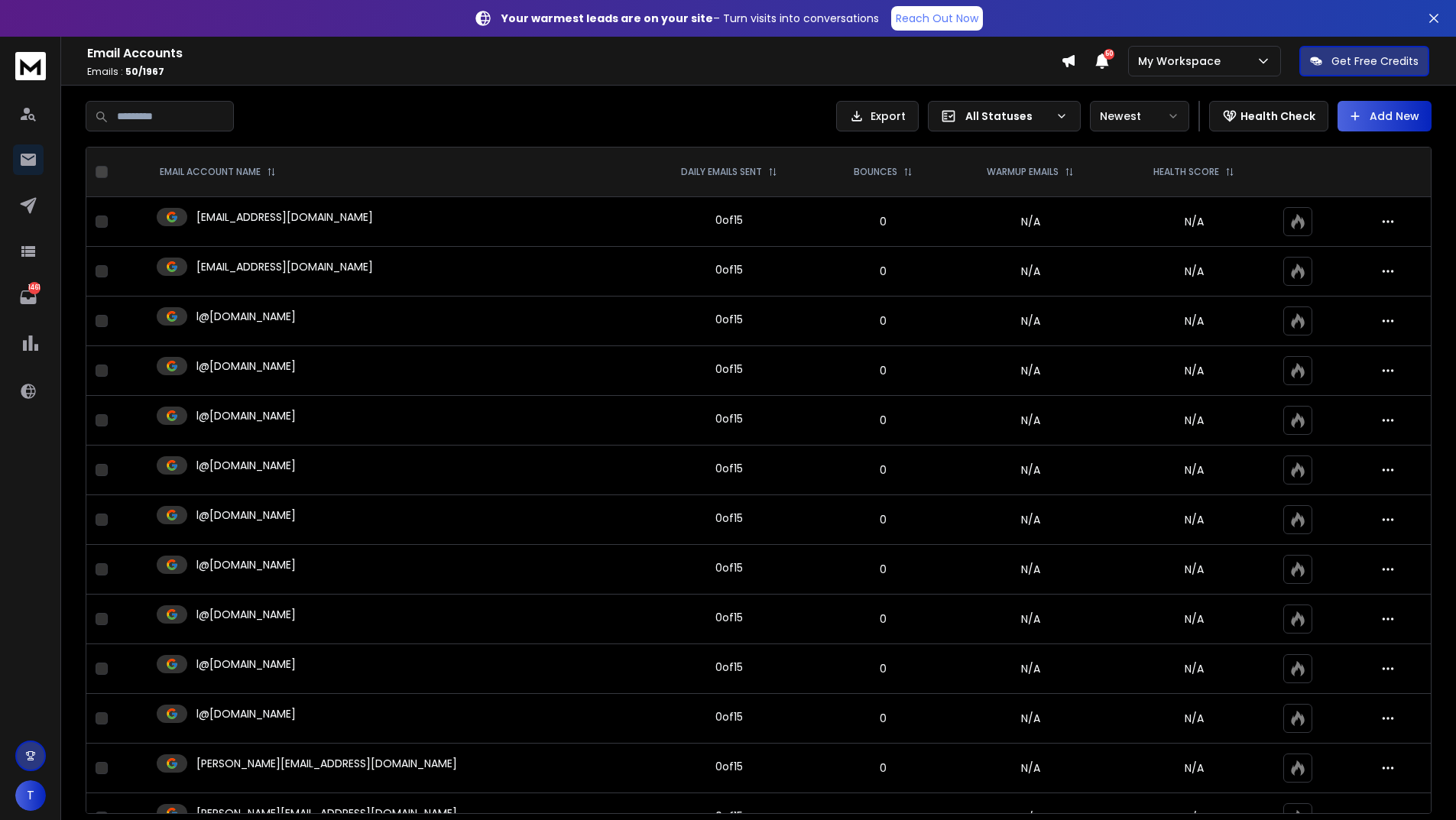
drag, startPoint x: 1367, startPoint y: 107, endPoint x: 1373, endPoint y: 115, distance: 10.0
click at [1368, 107] on button "Add New" at bounding box center [1384, 116] width 94 height 31
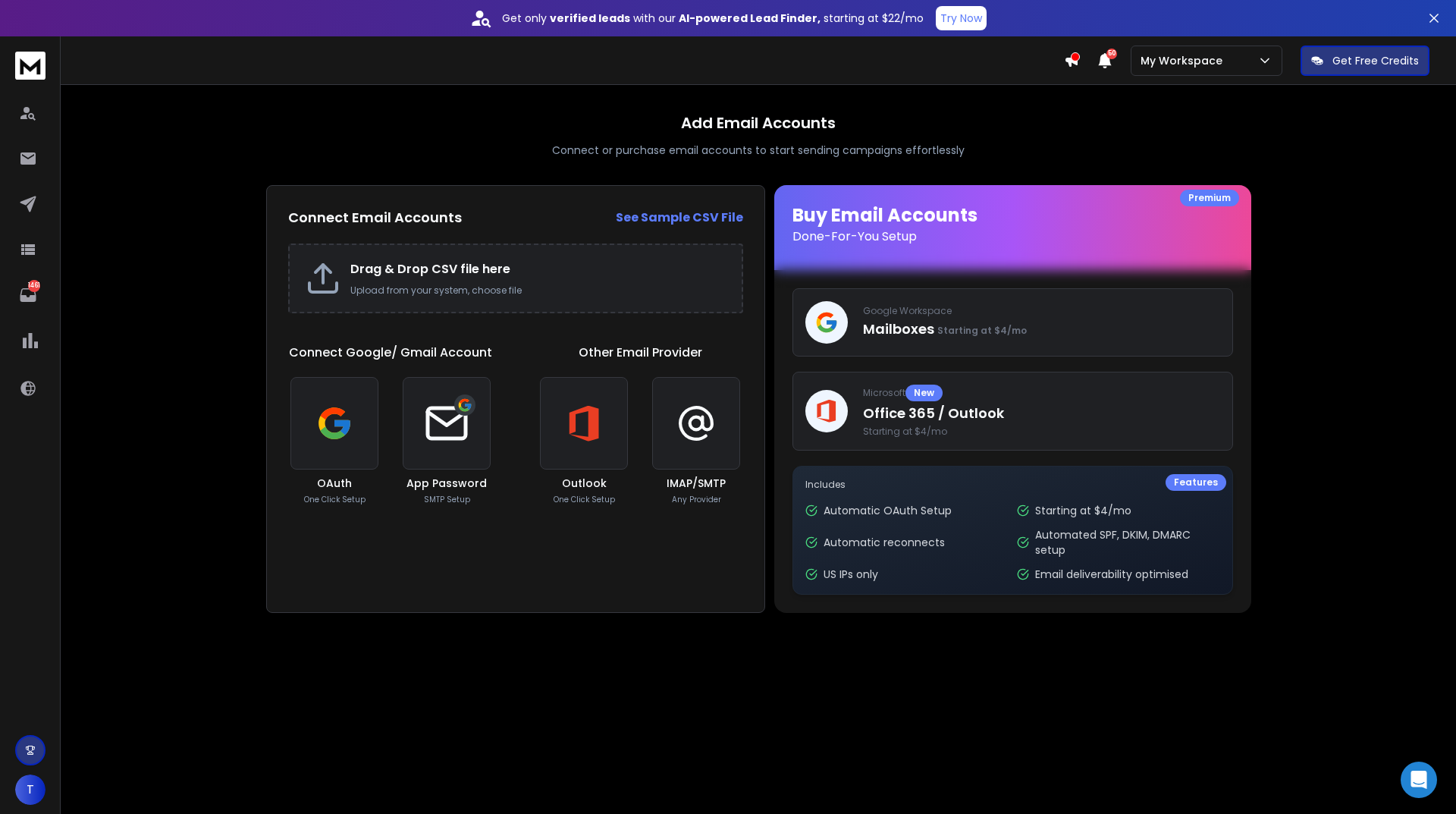
click at [349, 411] on icon at bounding box center [334, 423] width 38 height 45
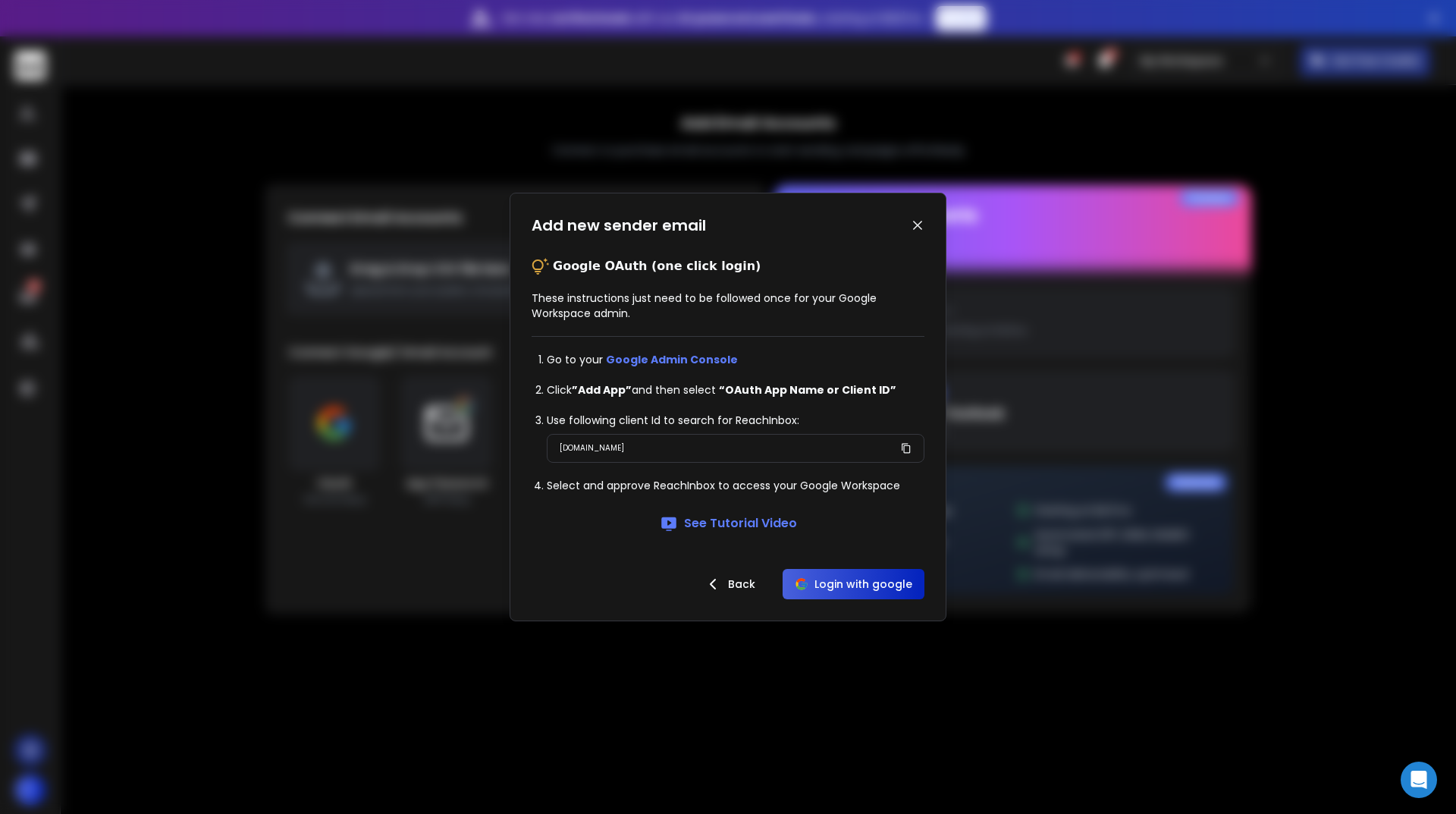
click at [863, 590] on button "Login with google" at bounding box center [854, 585] width 142 height 31
